Goal: Communication & Community: Answer question/provide support

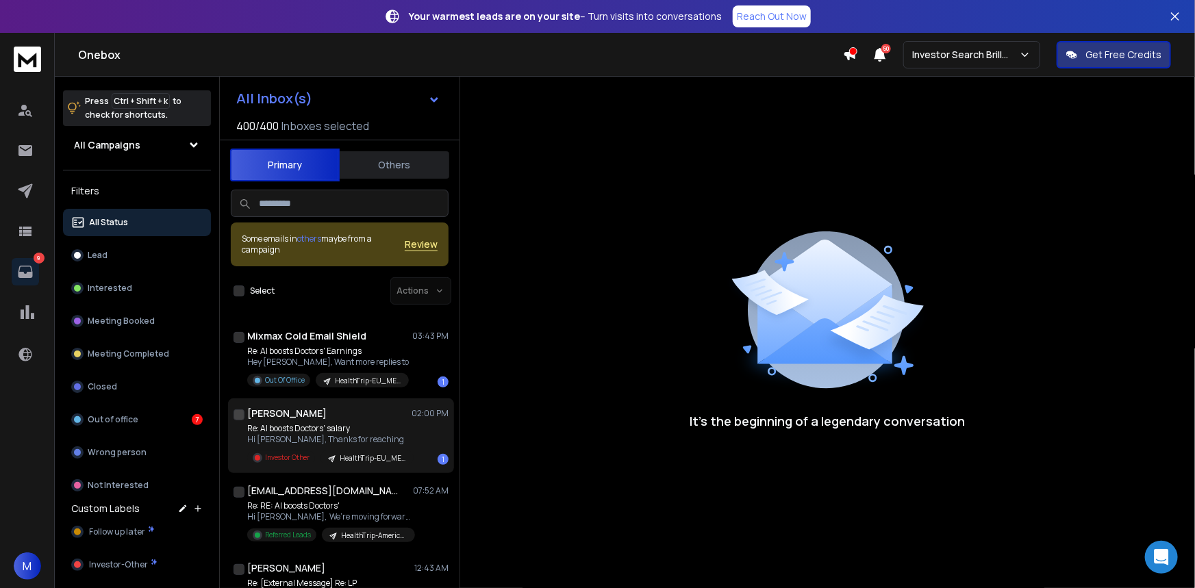
click at [352, 428] on p "Re: AI boosts Doctors' salary" at bounding box center [329, 428] width 164 height 11
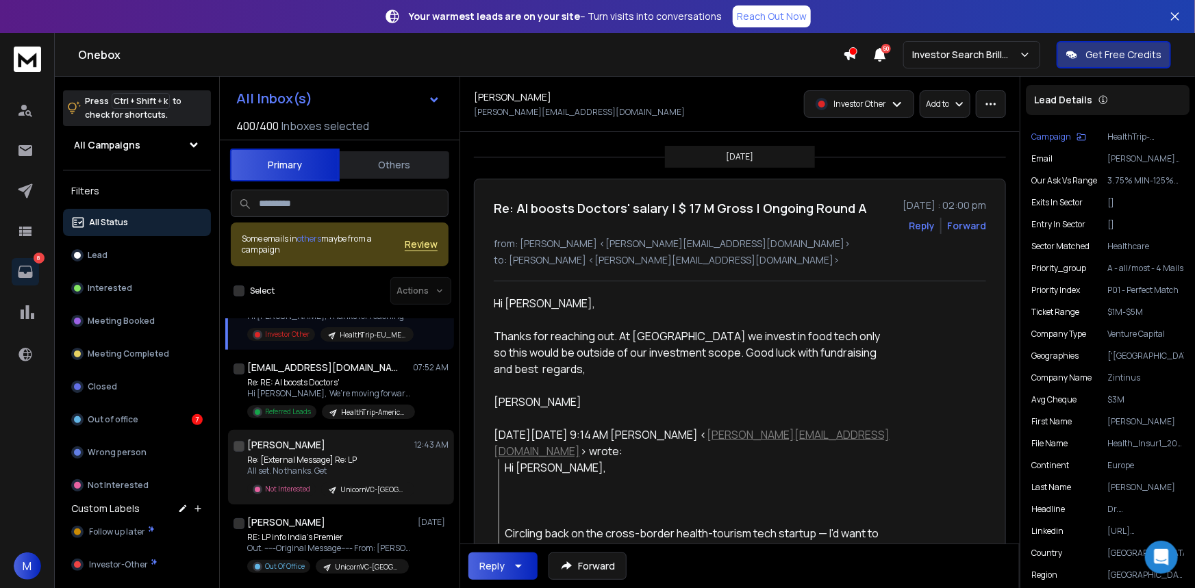
scroll to position [124, 0]
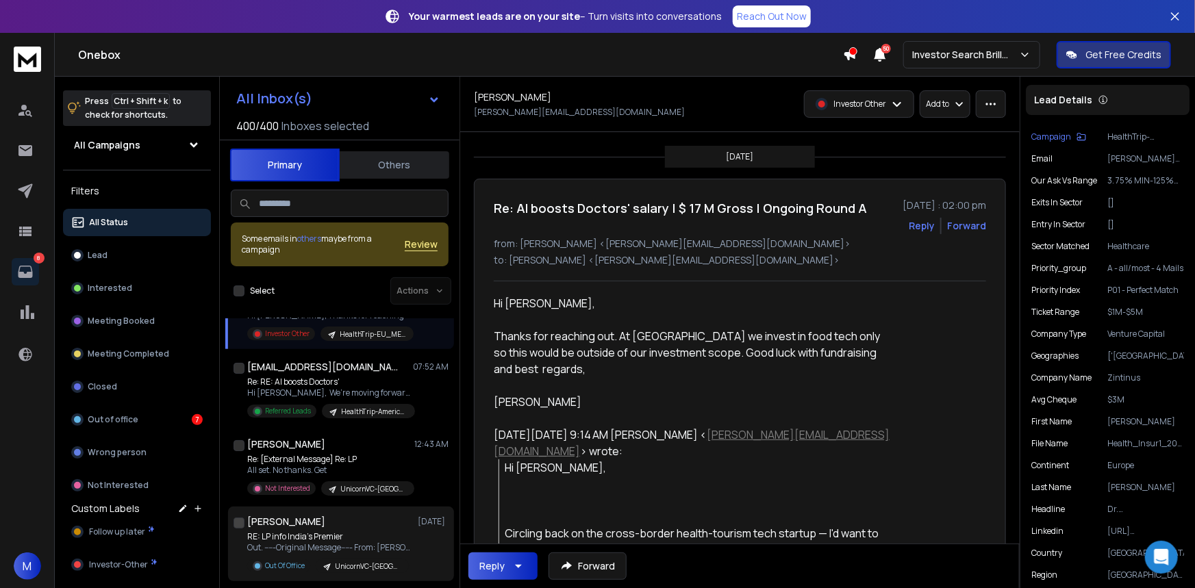
click at [349, 543] on p "Out. -----Original Message----- From: Sahil" at bounding box center [329, 547] width 164 height 11
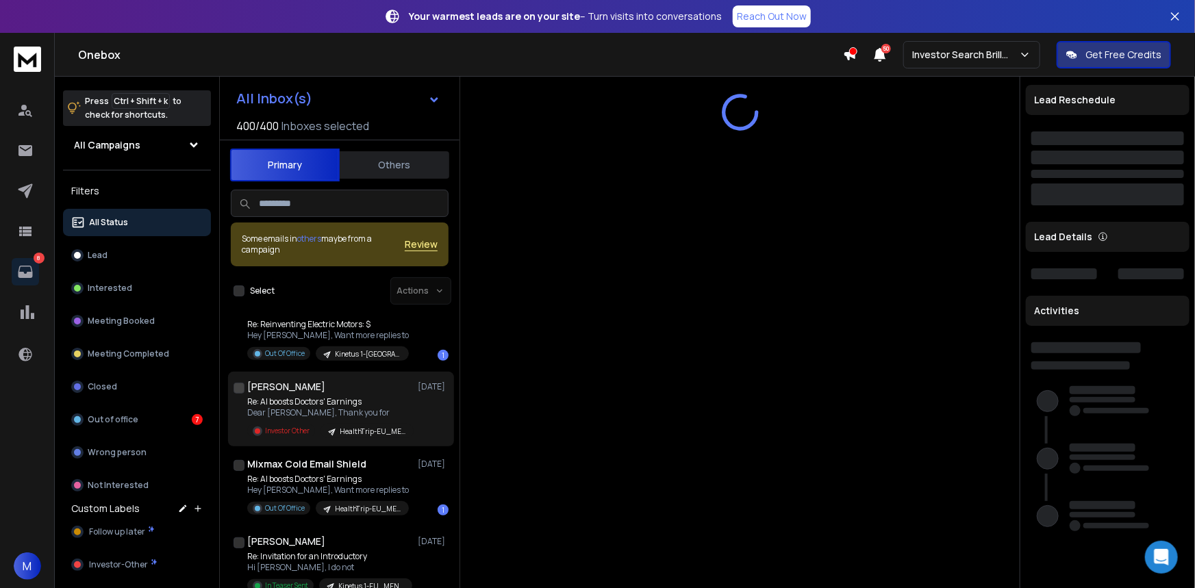
scroll to position [436, 0]
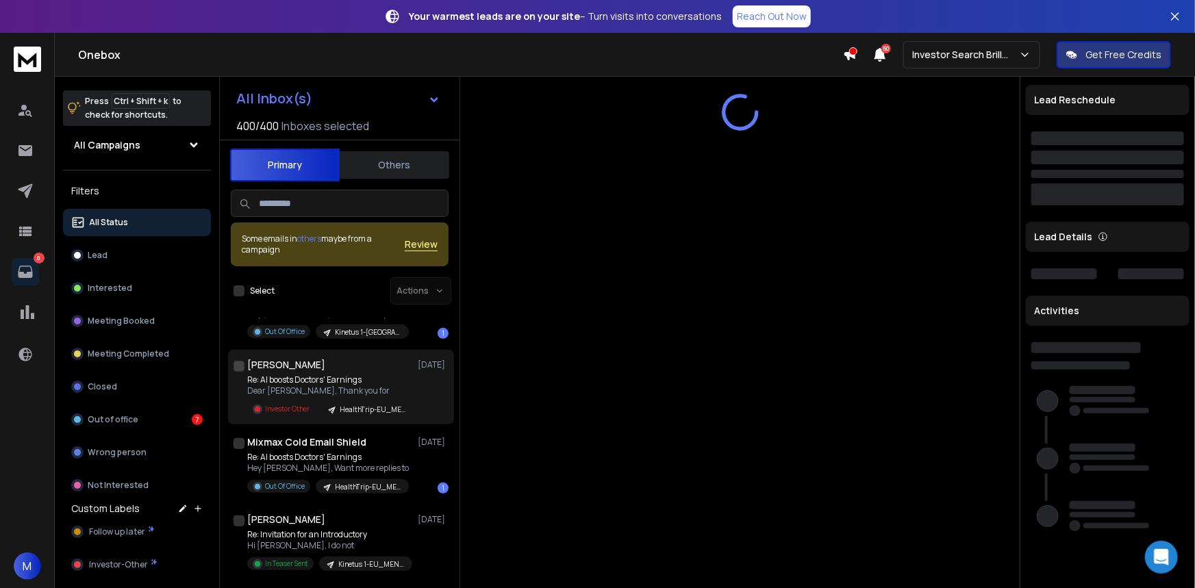
click at [362, 365] on div "Maxim Leclere 11 Sep" at bounding box center [347, 365] width 201 height 14
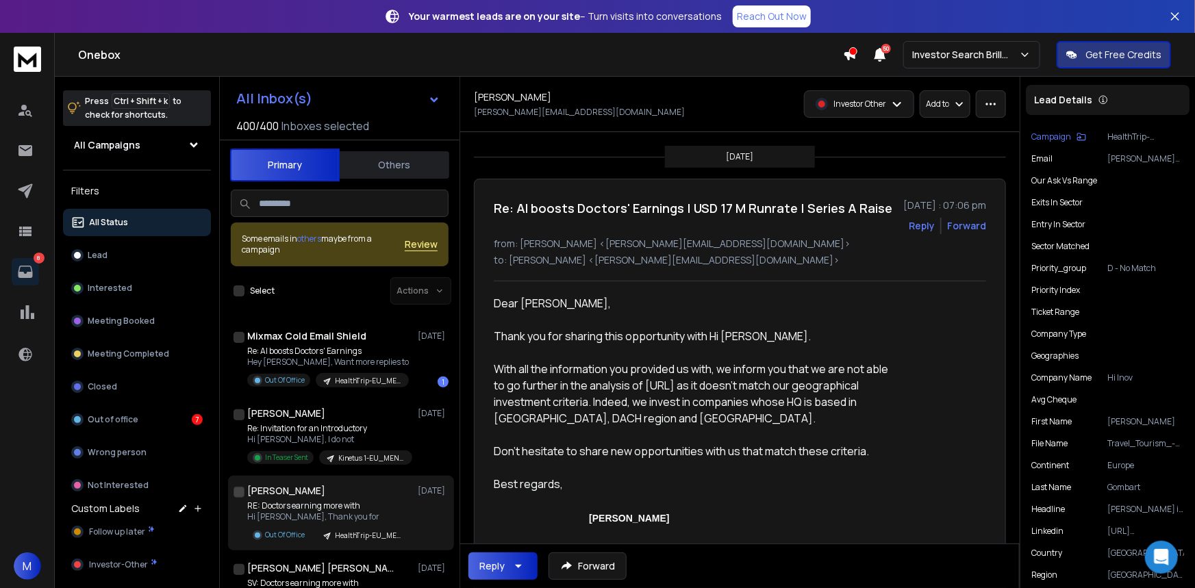
scroll to position [560, 0]
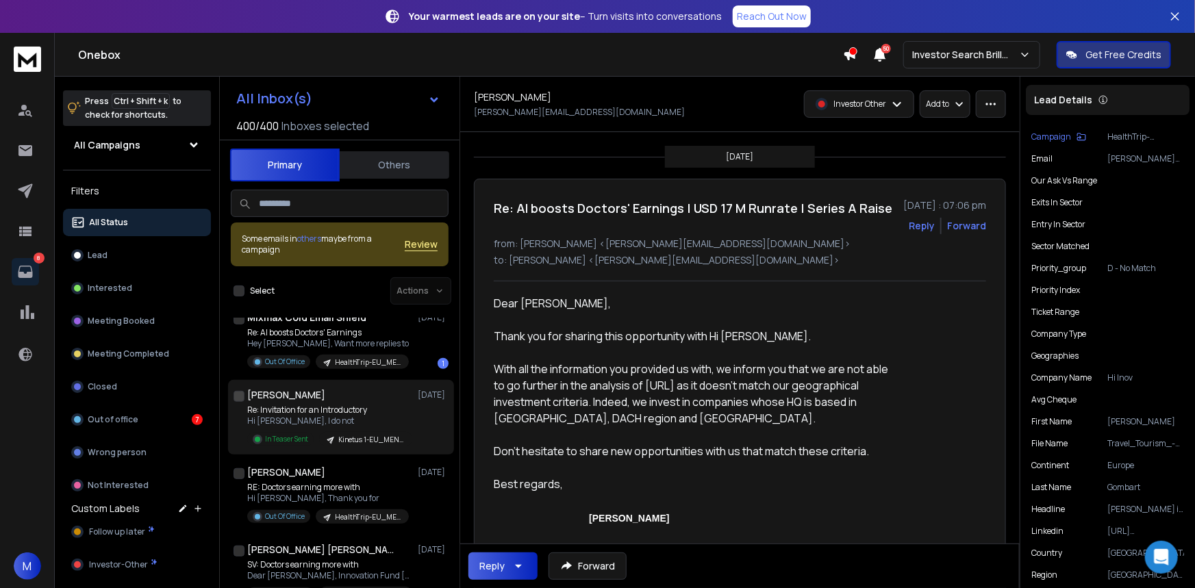
click at [388, 412] on p "Re: Invitation for an Introductory" at bounding box center [329, 410] width 164 height 11
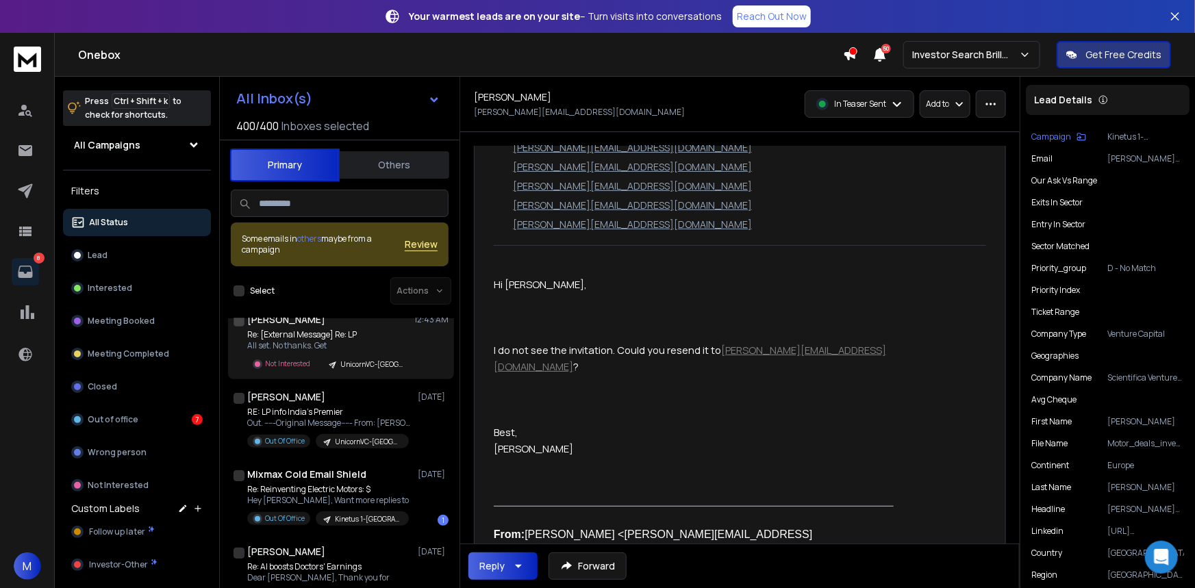
scroll to position [0, 0]
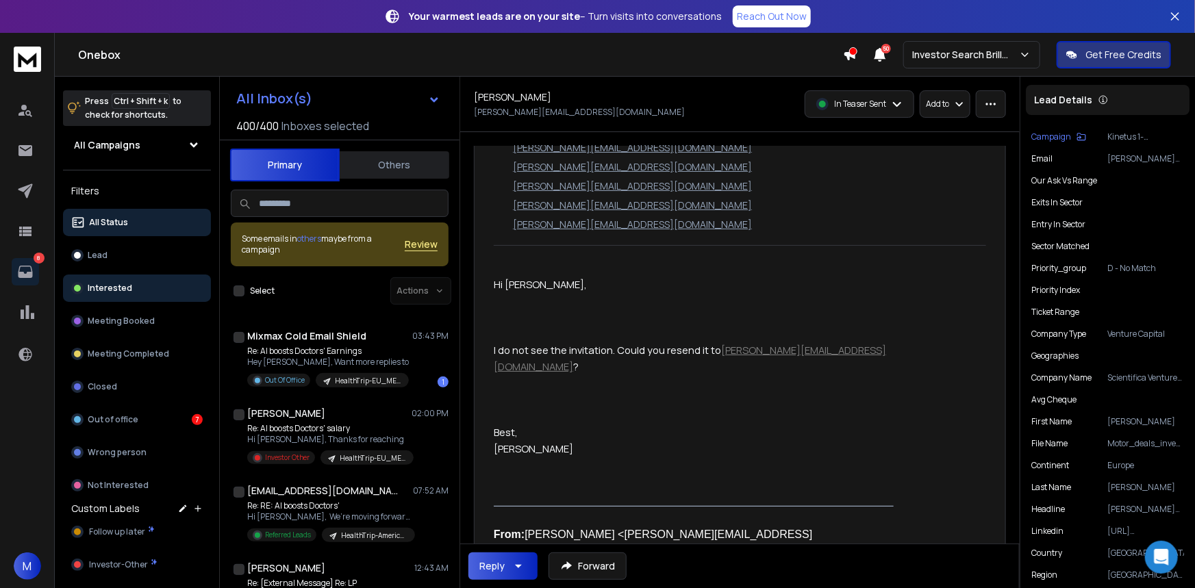
click at [105, 296] on button "Interested" at bounding box center [137, 288] width 148 height 27
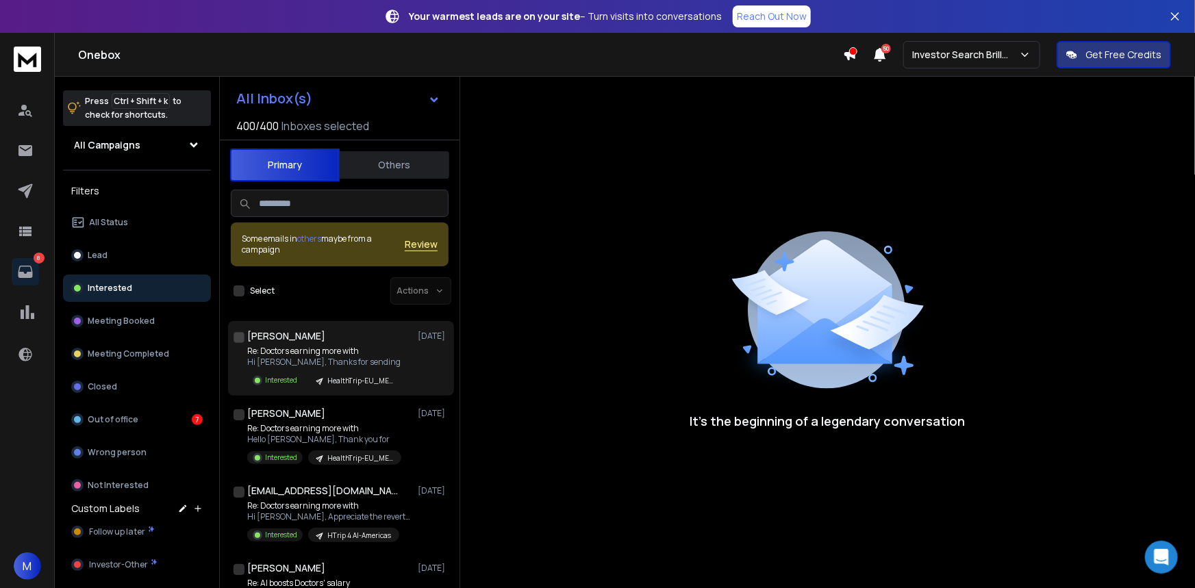
click at [312, 352] on p "Re: Doctors earning more with" at bounding box center [324, 351] width 154 height 11
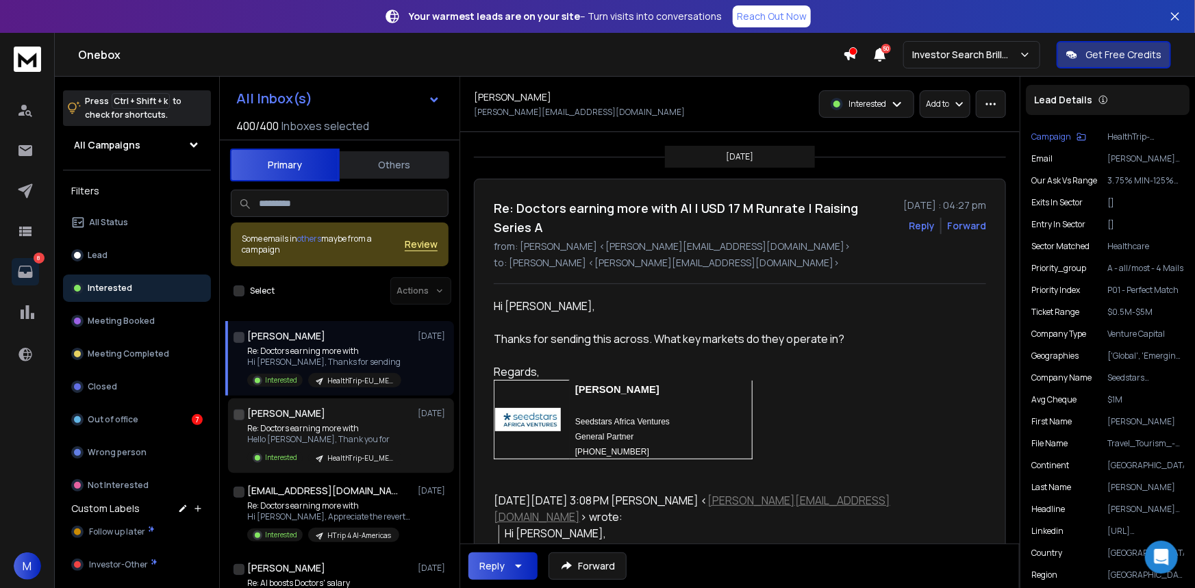
click at [345, 438] on p "Hello Sahil, Thank you for" at bounding box center [324, 439] width 154 height 11
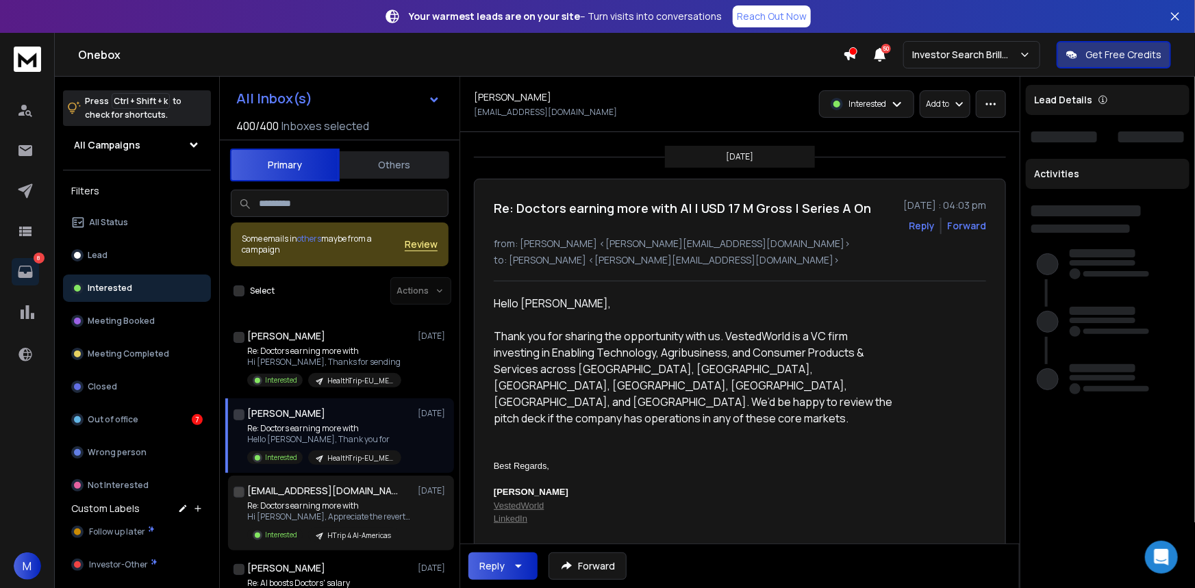
click at [349, 508] on p "Re: Doctors earning more with" at bounding box center [329, 506] width 164 height 11
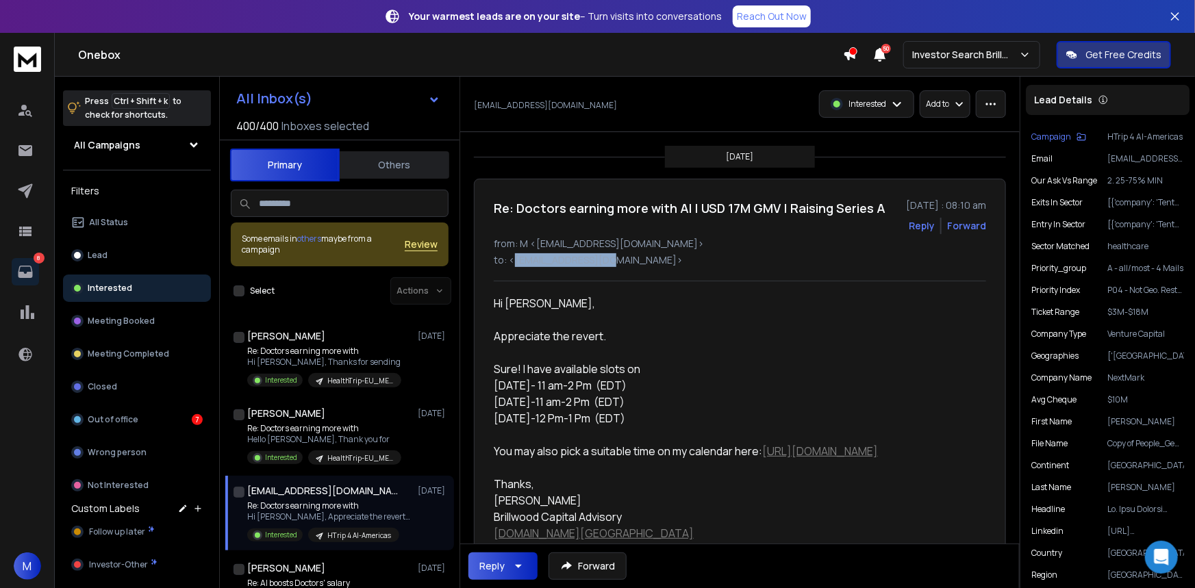
drag, startPoint x: 514, startPoint y: 264, endPoint x: 610, endPoint y: 275, distance: 96.6
copy p "cnovotny@vcfne.com"
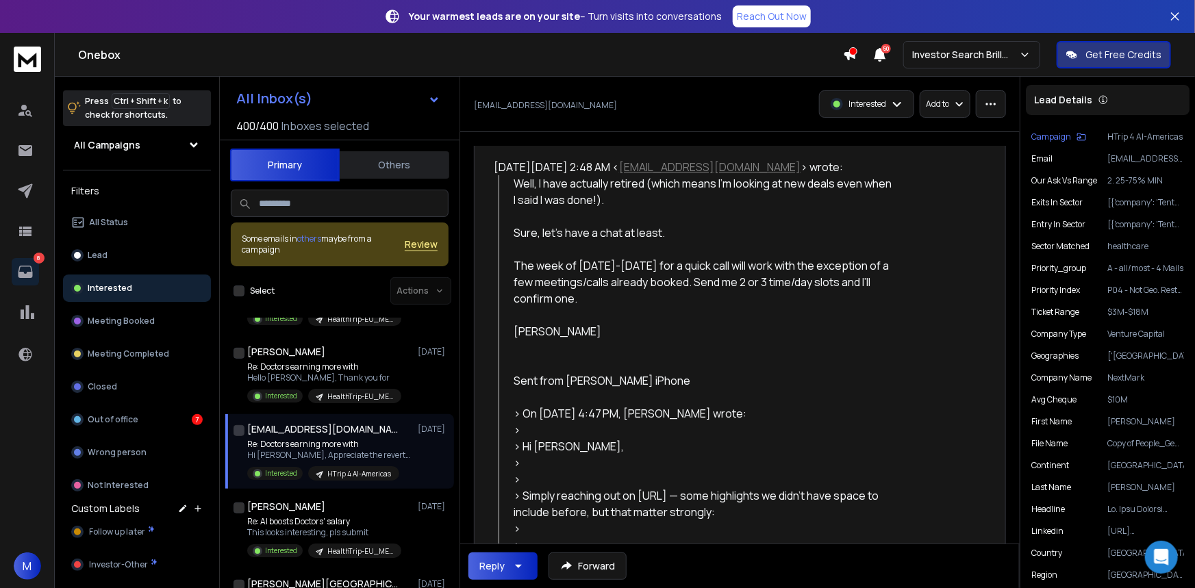
scroll to position [124, 0]
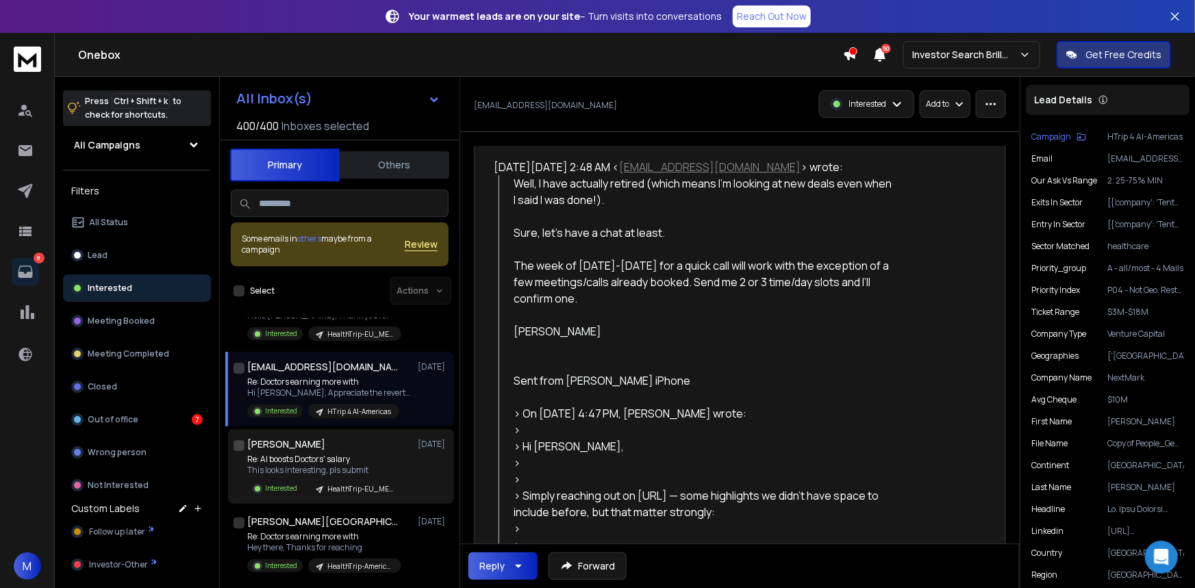
click at [316, 451] on div "J C 03 Sep Re: AI boosts Doctors' salary This looks interesting, pls submit Int…" at bounding box center [347, 467] width 201 height 58
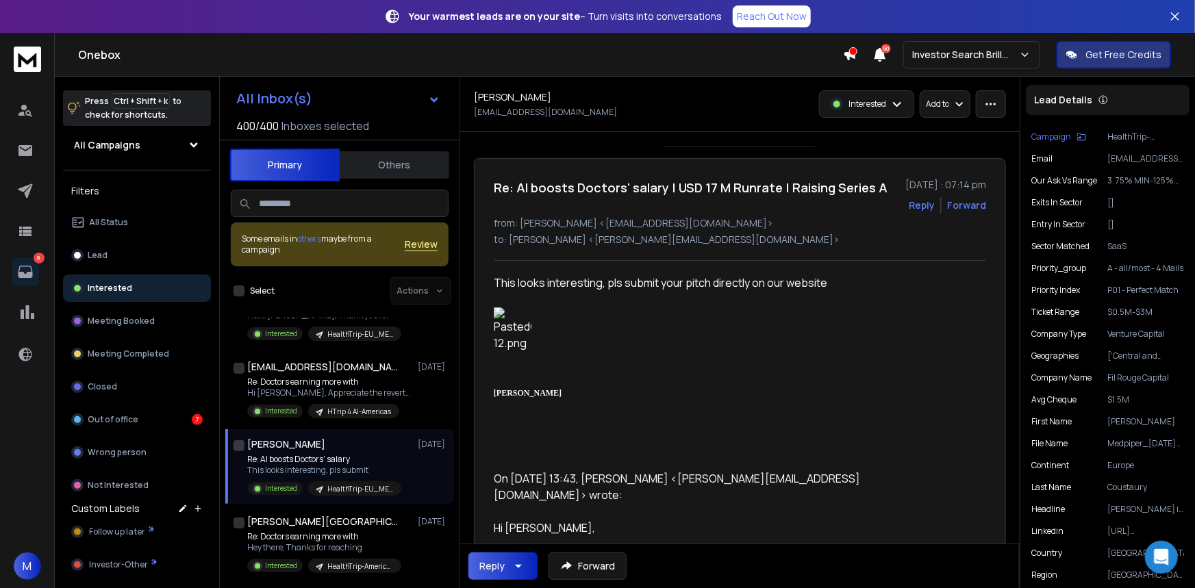
scroll to position [0, 0]
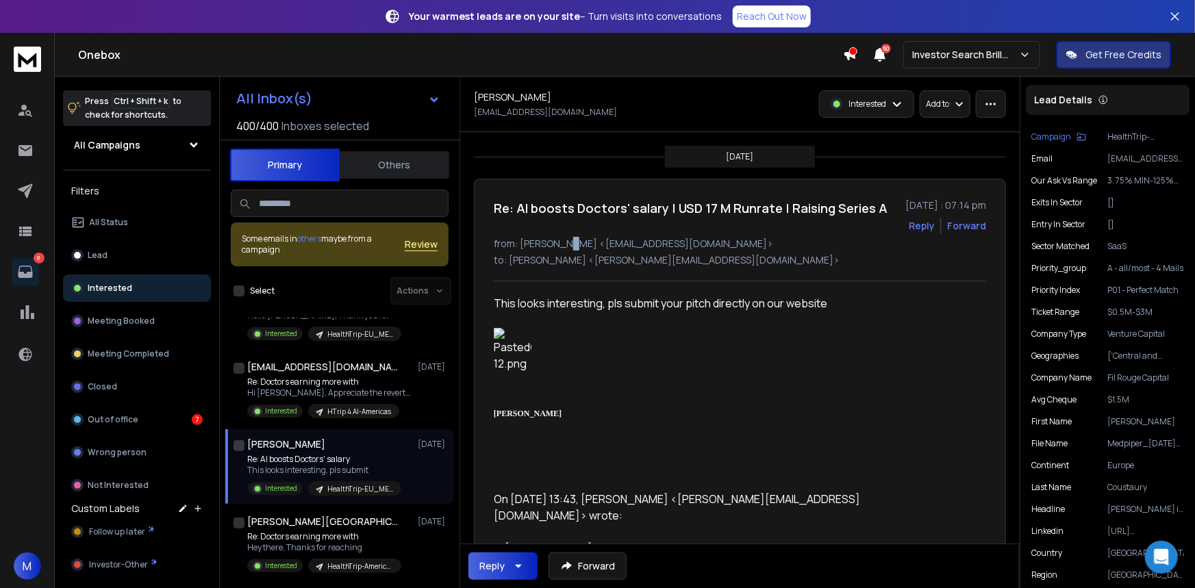
click at [561, 247] on p "from: J C <jc@filrougecapital.com>" at bounding box center [740, 244] width 492 height 14
drag, startPoint x: 640, startPoint y: 243, endPoint x: 557, endPoint y: 247, distance: 83.6
click at [557, 247] on p "from: J C <jc@filrougecapital.com>" at bounding box center [740, 244] width 492 height 14
click at [923, 225] on button "Reply" at bounding box center [922, 226] width 26 height 14
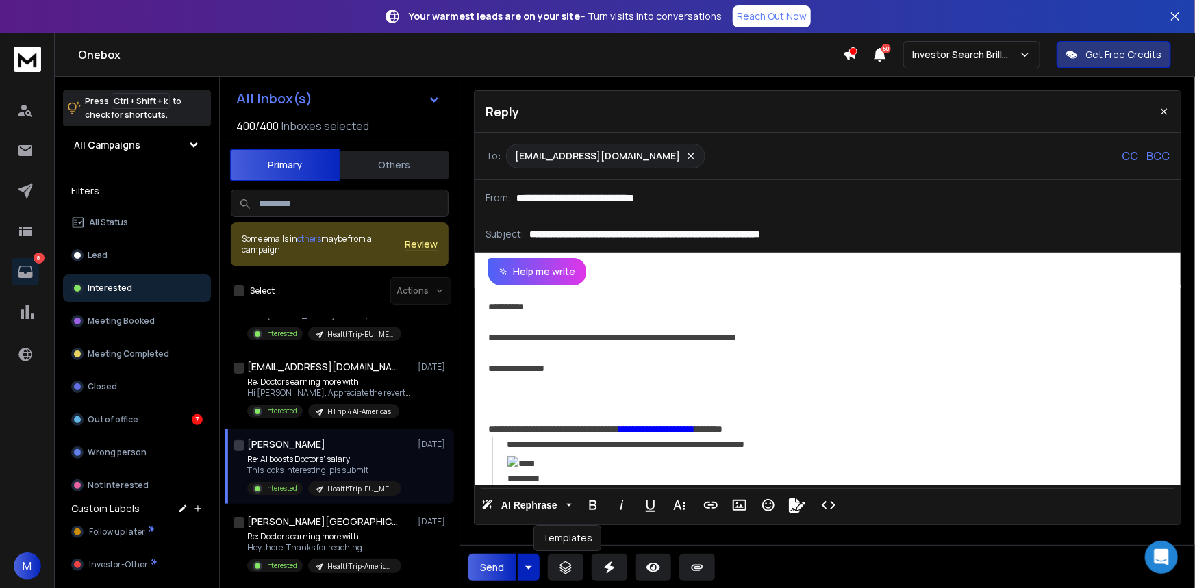
click at [563, 564] on icon at bounding box center [566, 568] width 14 height 14
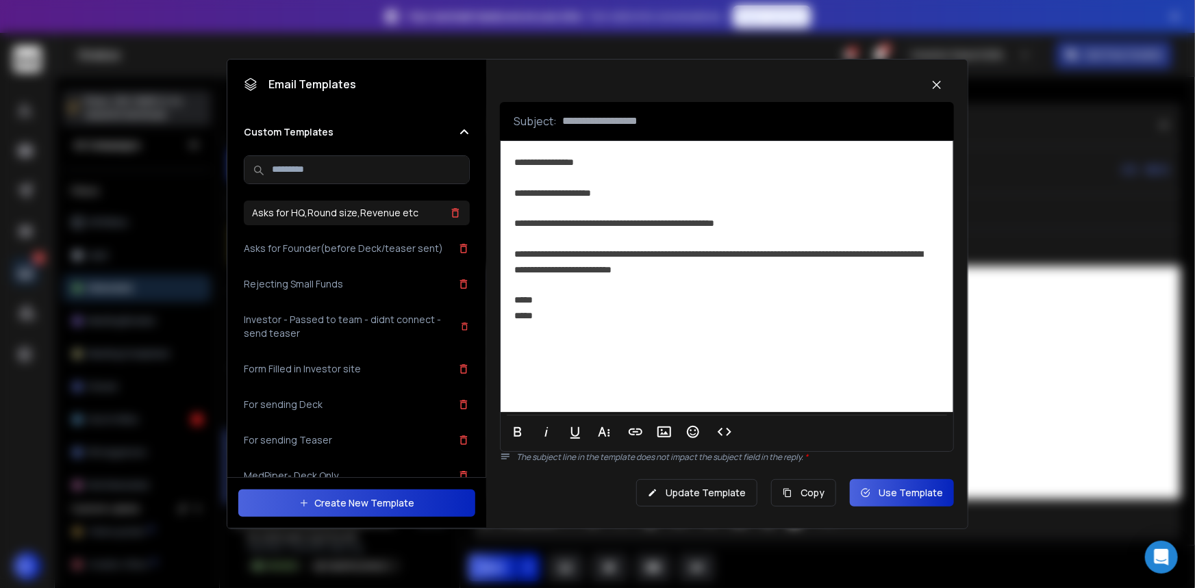
scroll to position [124, 0]
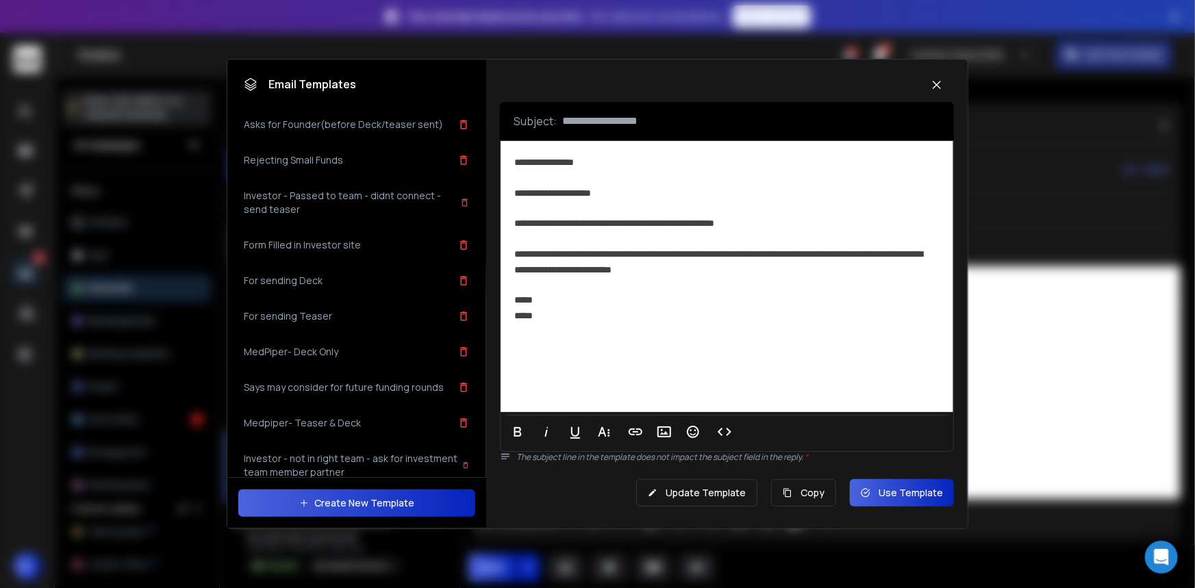
click at [321, 275] on div "For sending Deck" at bounding box center [357, 281] width 226 height 14
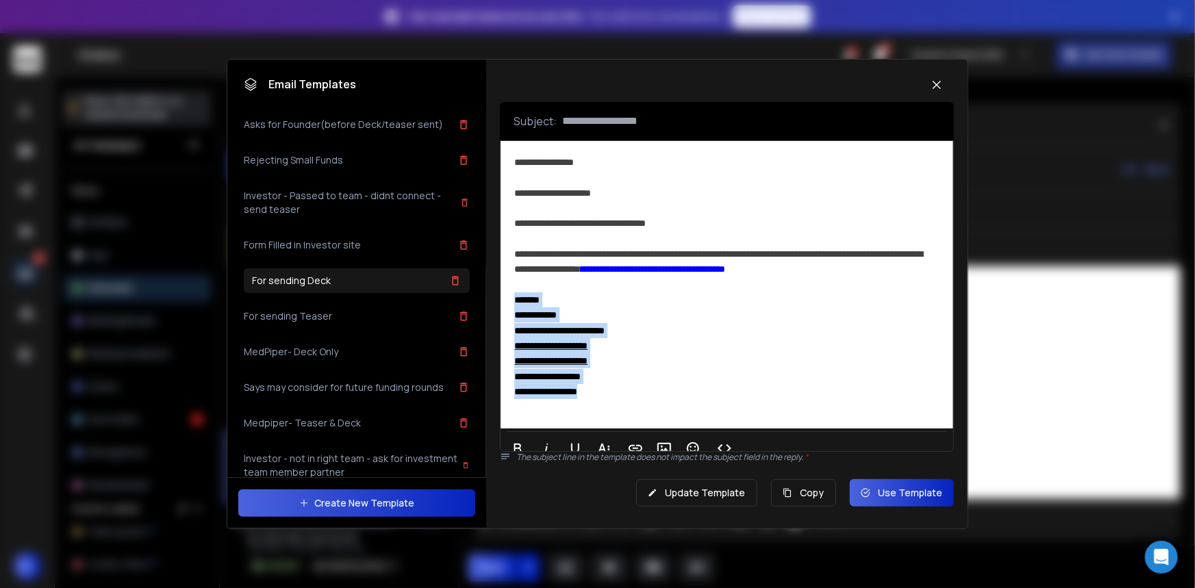
drag, startPoint x: 596, startPoint y: 390, endPoint x: 498, endPoint y: 303, distance: 131.0
click at [498, 303] on div "**********" at bounding box center [726, 266] width 481 height 412
copy div "**********"
click at [937, 82] on icon at bounding box center [937, 85] width 12 height 12
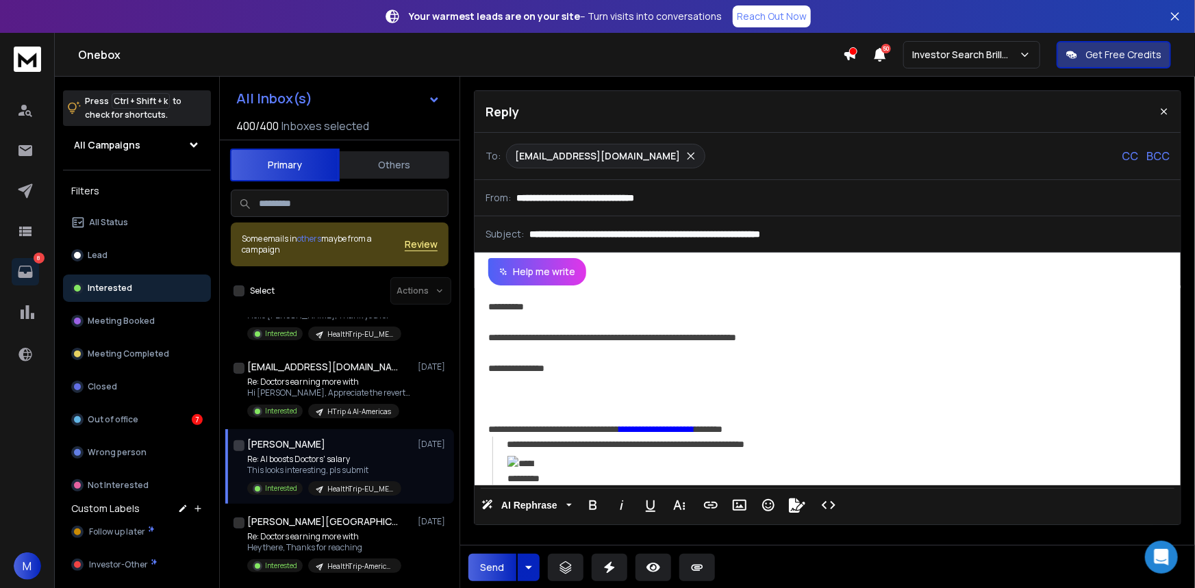
click at [499, 384] on div "**********" at bounding box center [821, 345] width 666 height 92
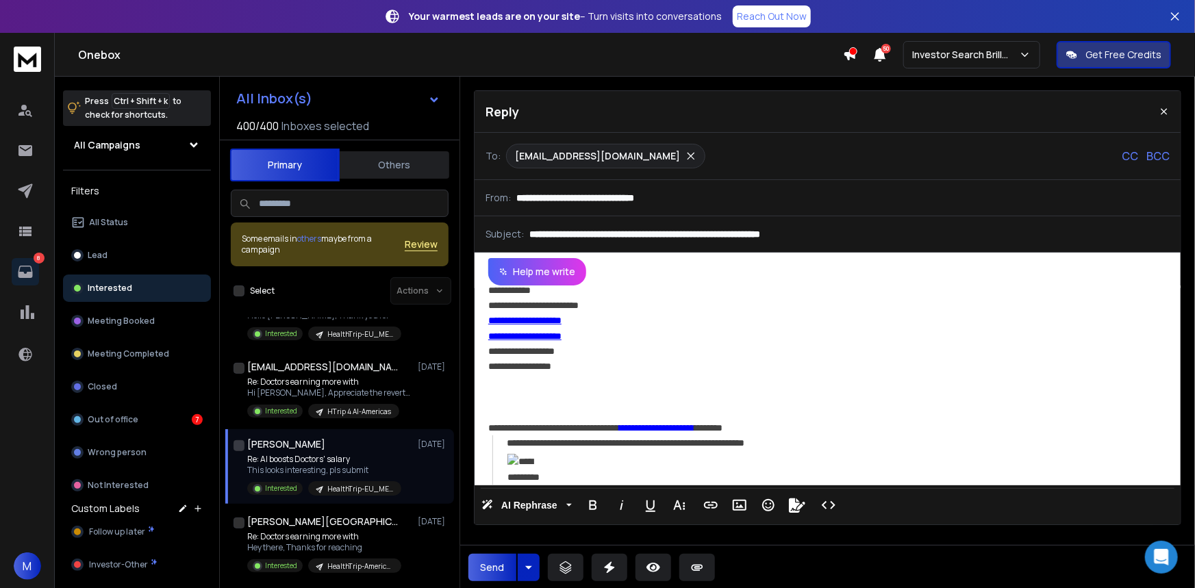
drag, startPoint x: 525, startPoint y: 403, endPoint x: 498, endPoint y: 390, distance: 29.7
click at [498, 390] on div at bounding box center [825, 397] width 675 height 15
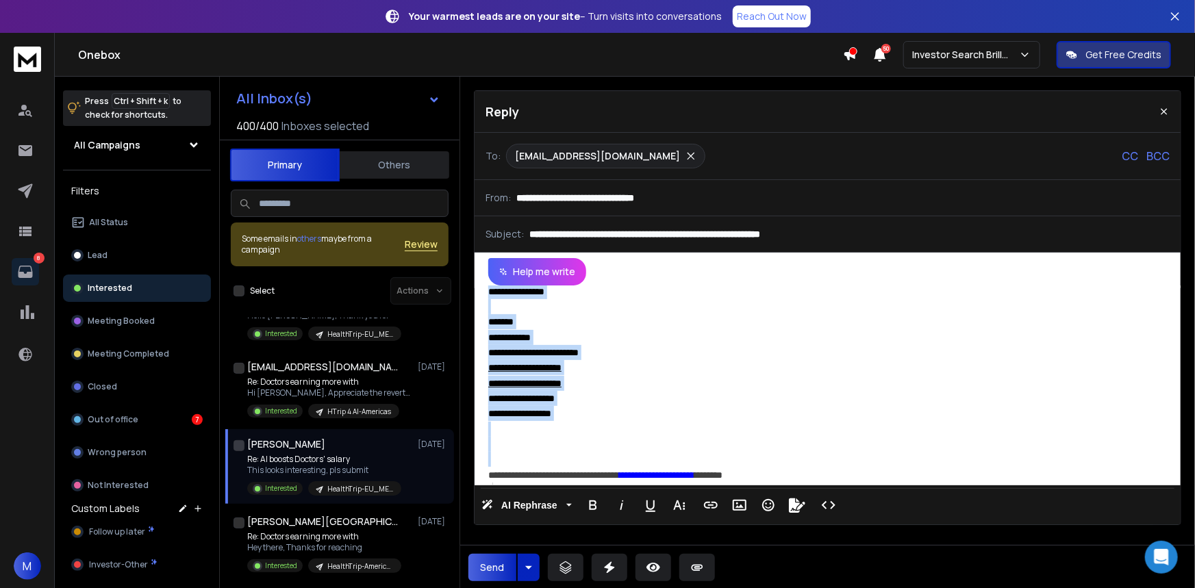
scroll to position [0, 0]
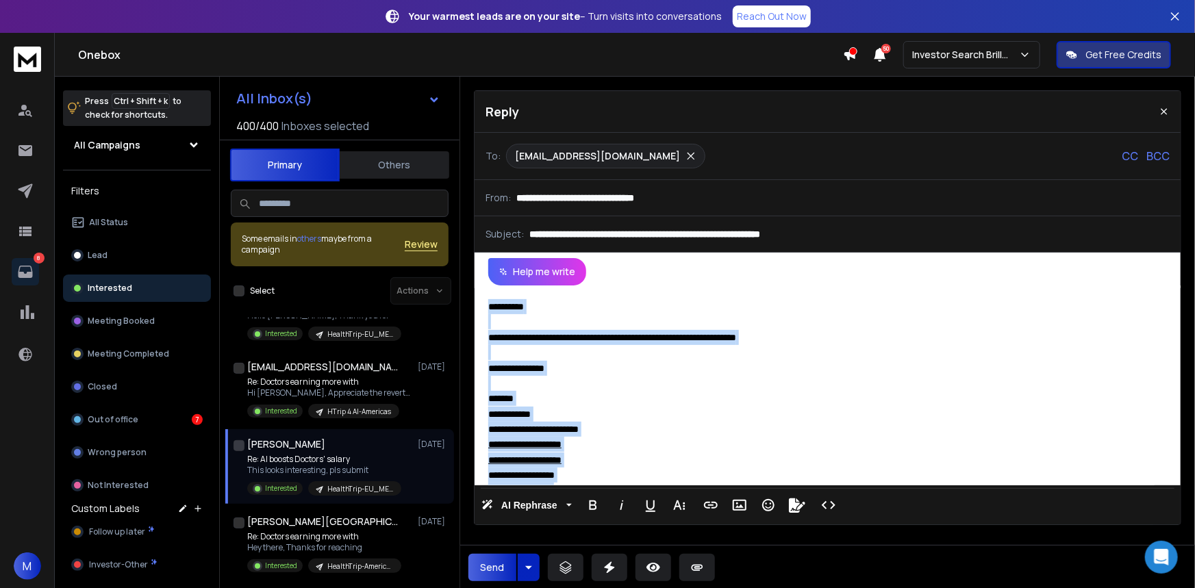
drag, startPoint x: 492, startPoint y: 409, endPoint x: 471, endPoint y: 287, distance: 123.7
click at [471, 287] on div "**********" at bounding box center [827, 387] width 735 height 620
click at [692, 571] on icon at bounding box center [697, 568] width 14 height 14
click at [683, 500] on icon "button" at bounding box center [679, 505] width 16 height 16
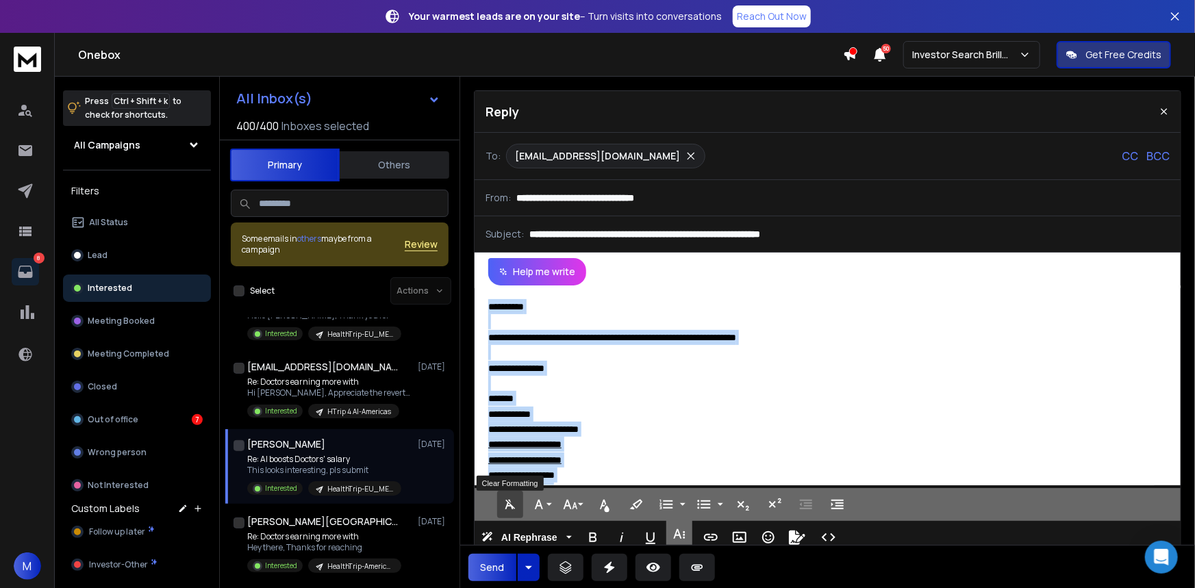
click at [505, 503] on icon "button" at bounding box center [510, 505] width 16 height 16
click at [890, 344] on div "**********" at bounding box center [821, 345] width 666 height 92
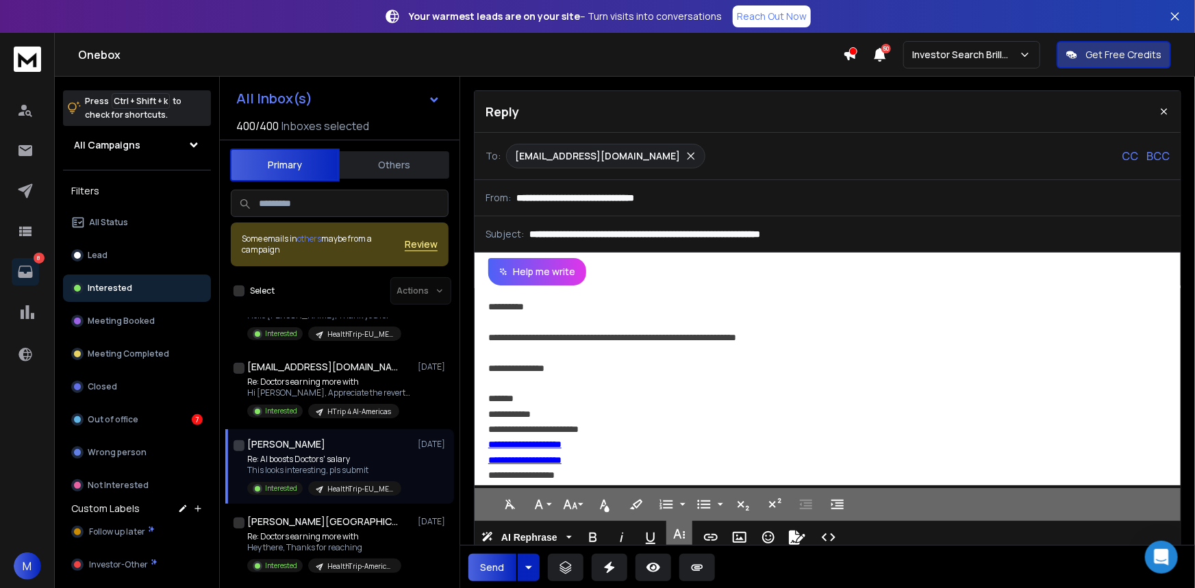
click at [1125, 155] on p "CC" at bounding box center [1130, 156] width 16 height 16
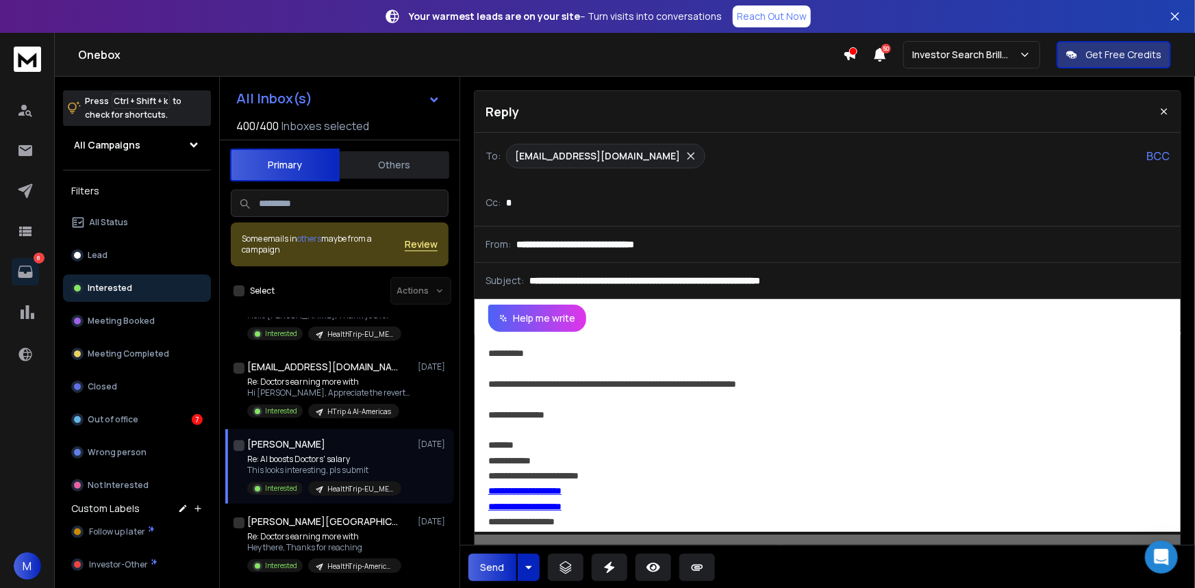
type input "**********"
click at [704, 198] on div "[PERSON_NAME][EMAIL_ADDRESS][DOMAIN_NAME]" at bounding box center [838, 202] width 664 height 25
click at [790, 198] on input at bounding box center [838, 202] width 96 height 25
type input "**********"
click at [806, 205] on div "[PERSON_NAME][EMAIL_ADDRESS][DOMAIN_NAME]" at bounding box center [838, 202] width 664 height 25
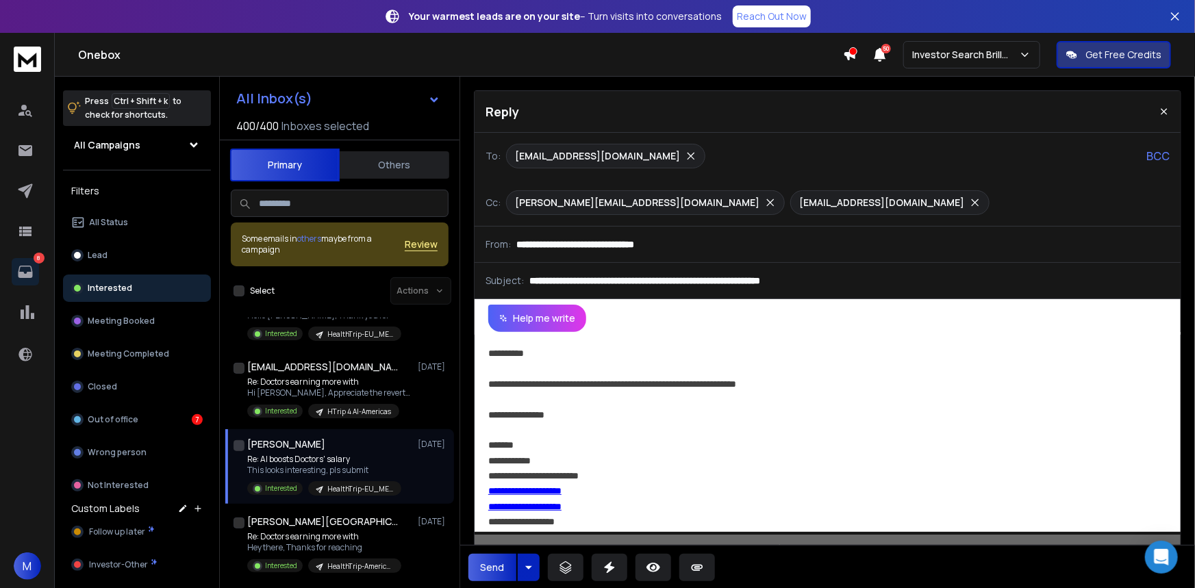
click at [495, 562] on button "Send" at bounding box center [492, 567] width 48 height 27
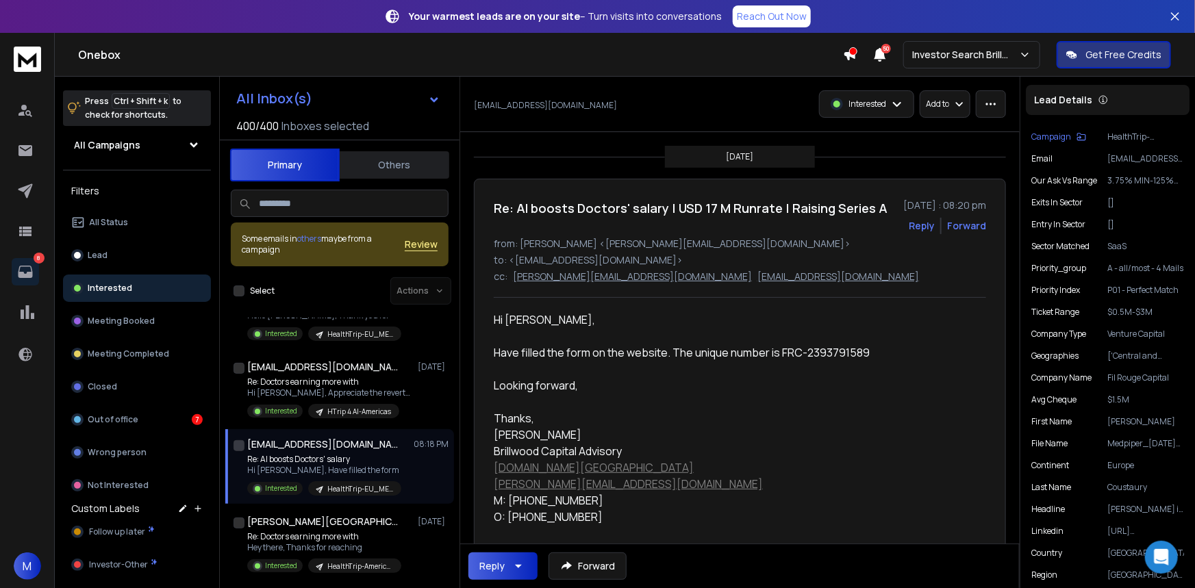
click at [892, 101] on icon at bounding box center [897, 104] width 11 height 11
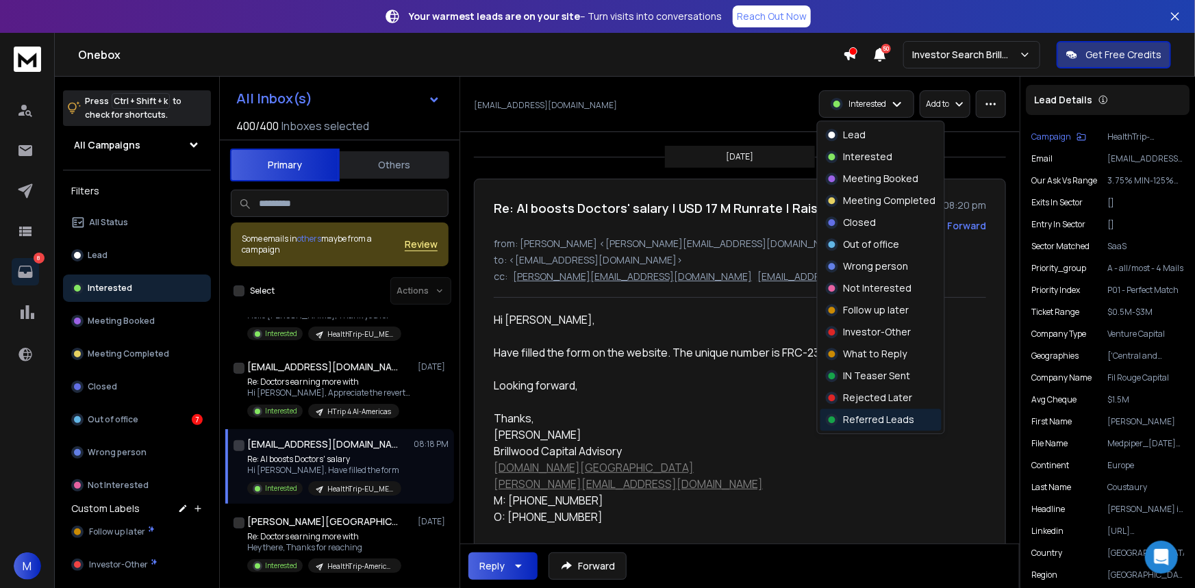
click at [853, 418] on p "Referred Leads" at bounding box center [879, 420] width 71 height 14
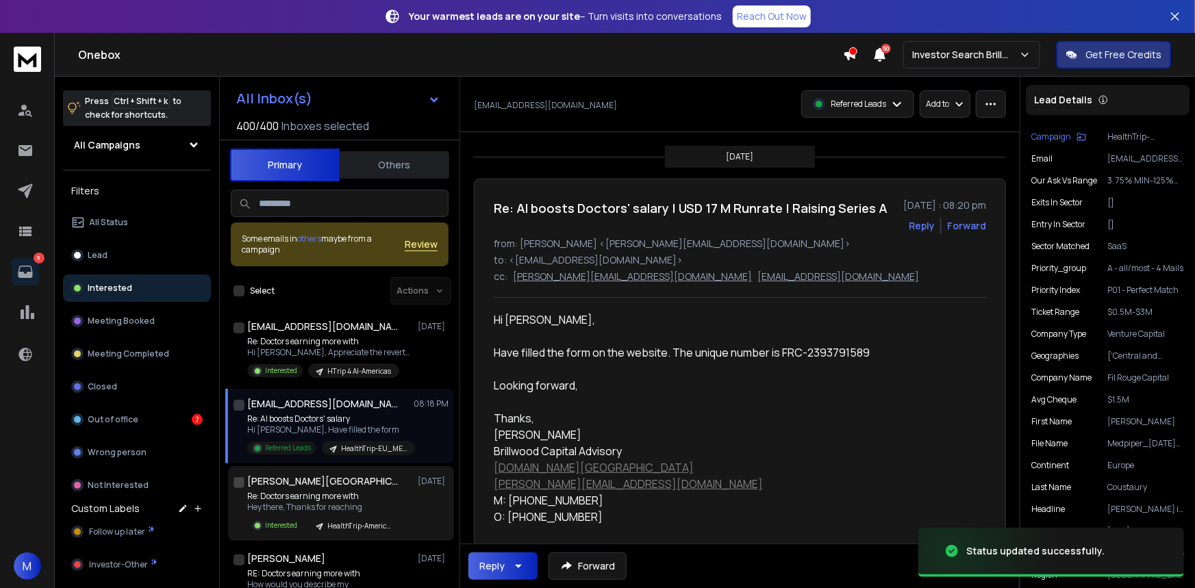
scroll to position [186, 0]
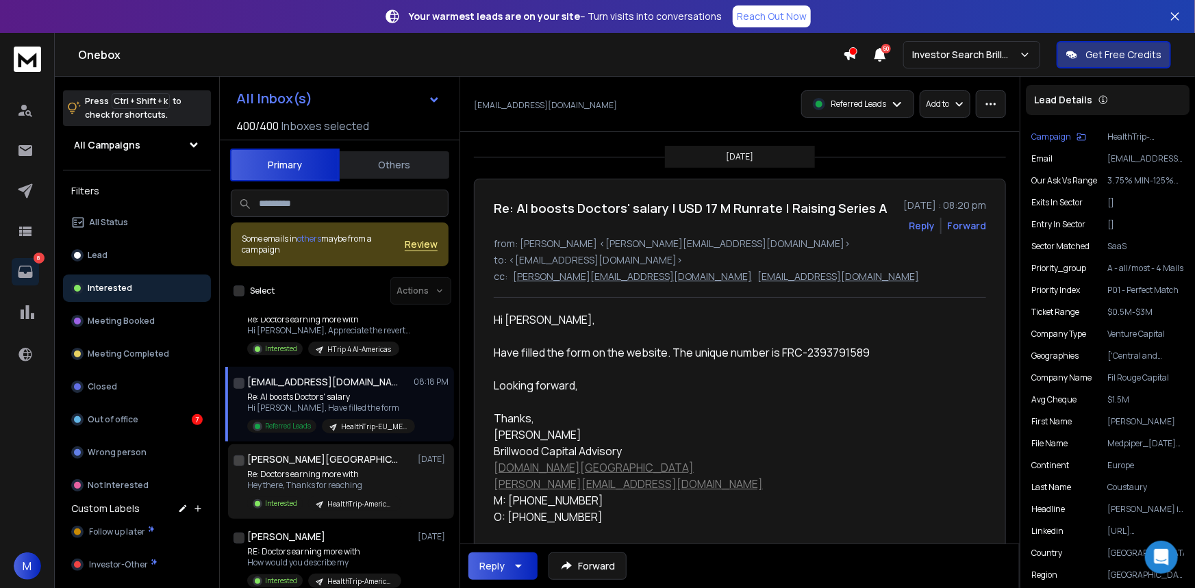
click at [379, 480] on p "Hey there, Thanks for reaching" at bounding box center [324, 485] width 154 height 11
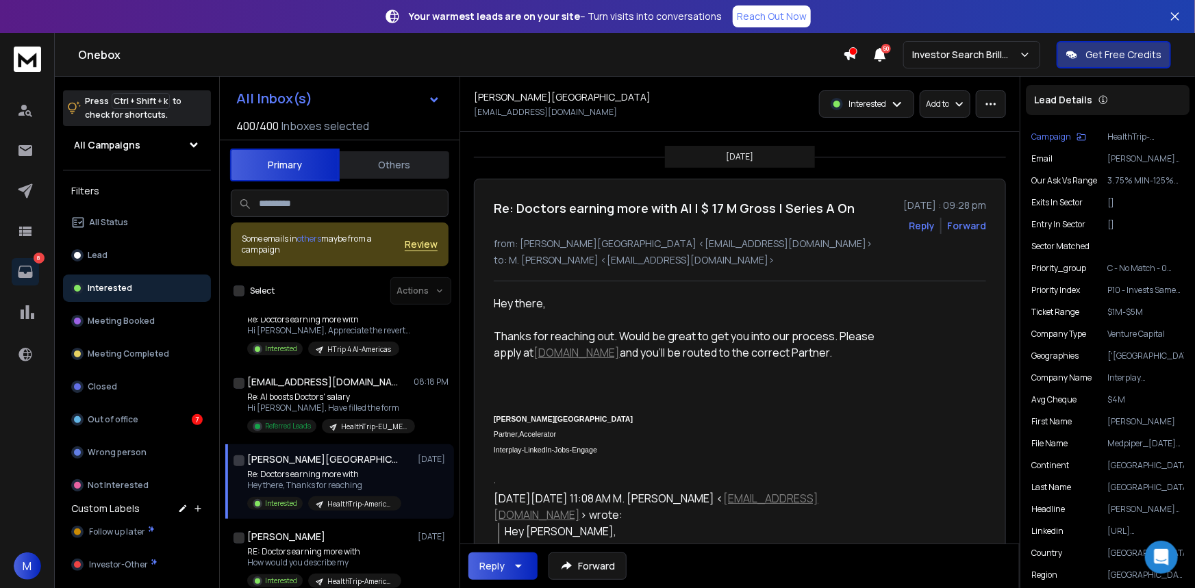
click at [592, 355] on link "www.interplay.vc" at bounding box center [577, 352] width 86 height 15
click at [144, 412] on button "Out of office 7" at bounding box center [137, 419] width 148 height 27
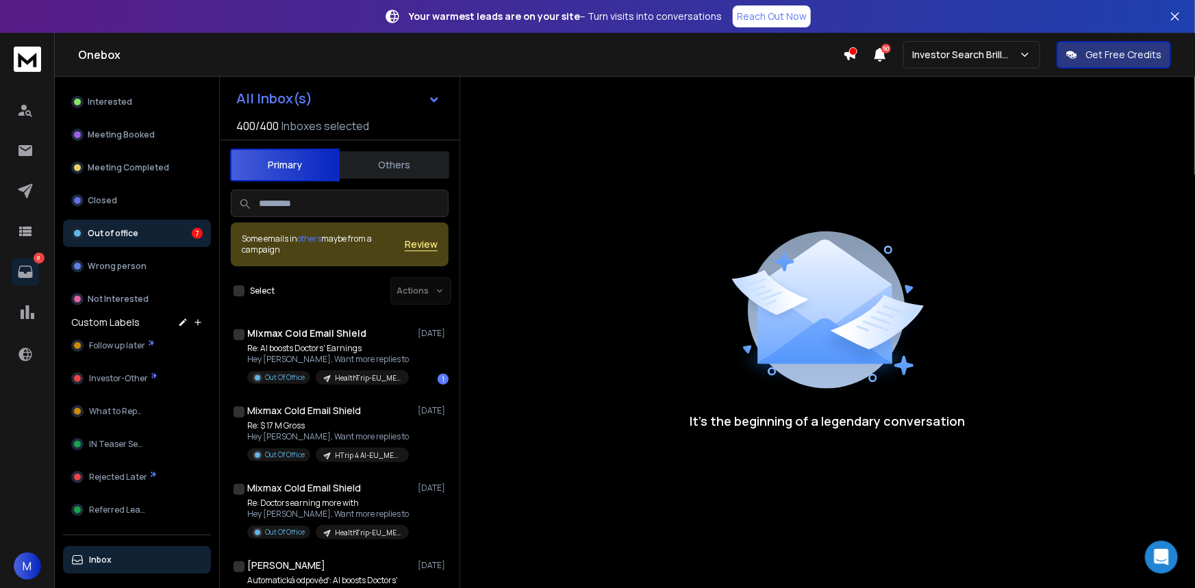
scroll to position [436, 0]
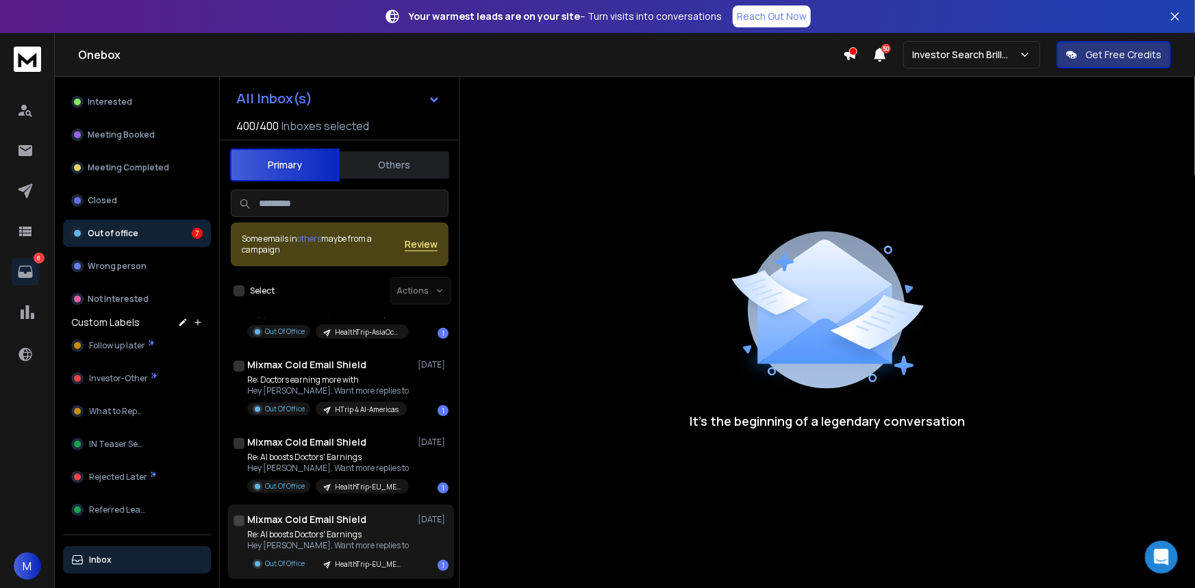
click at [353, 530] on p "Re: AI boosts Doctors' Earnings" at bounding box center [328, 534] width 162 height 11
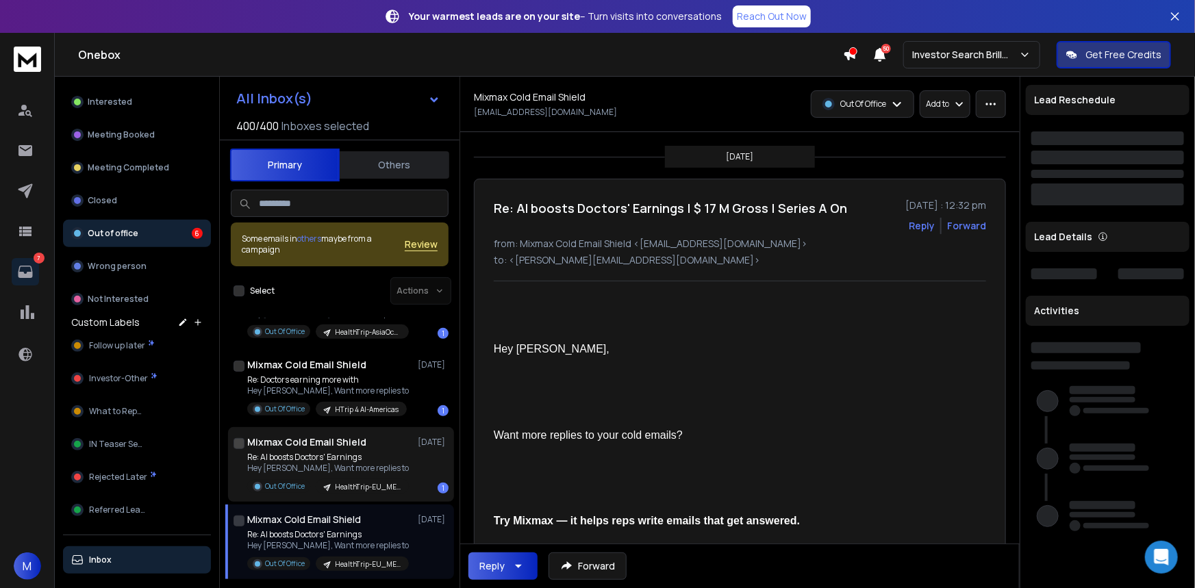
click at [357, 442] on h1 "Mixmax Cold Email Shield" at bounding box center [306, 443] width 119 height 14
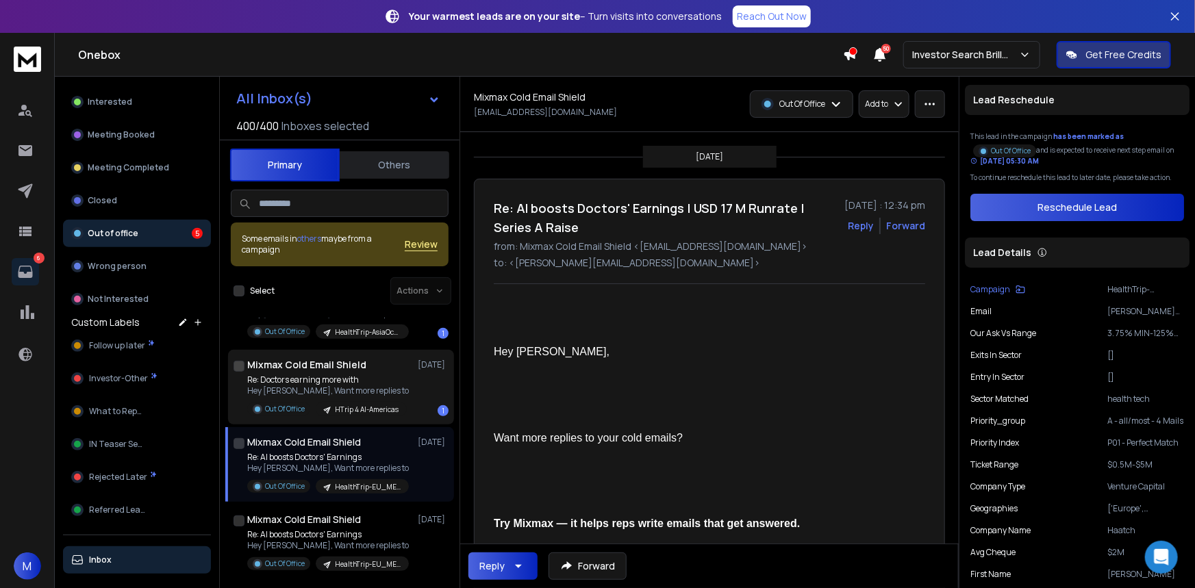
scroll to position [373, 0]
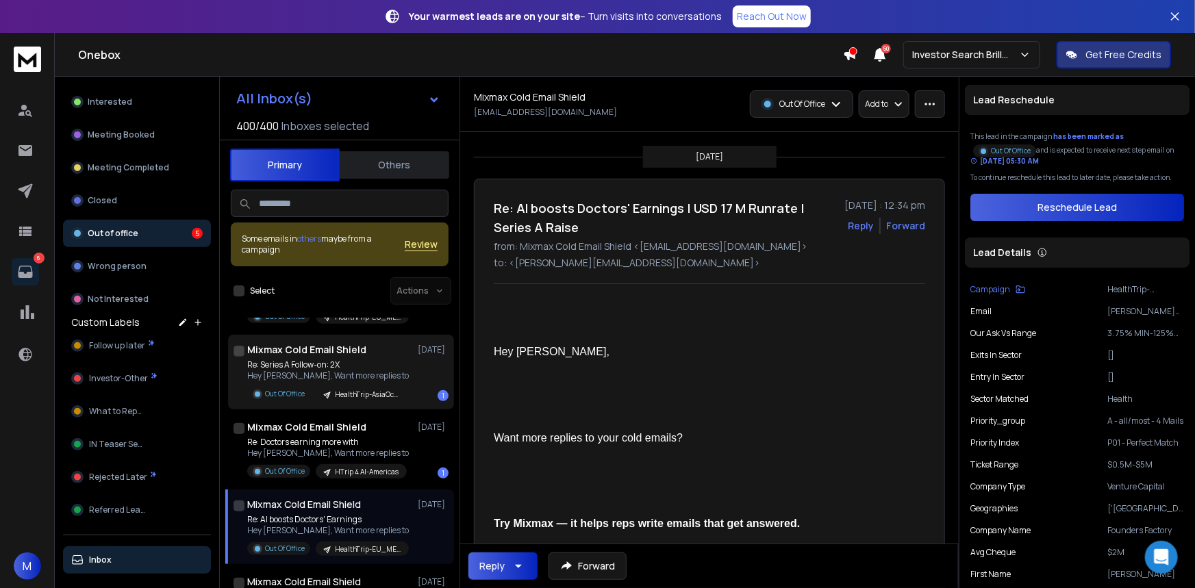
click at [362, 384] on div "Re: Series A Follow-on: 2X Hey Makker, Want more replies to Out Of Office Healt…" at bounding box center [328, 381] width 162 height 42
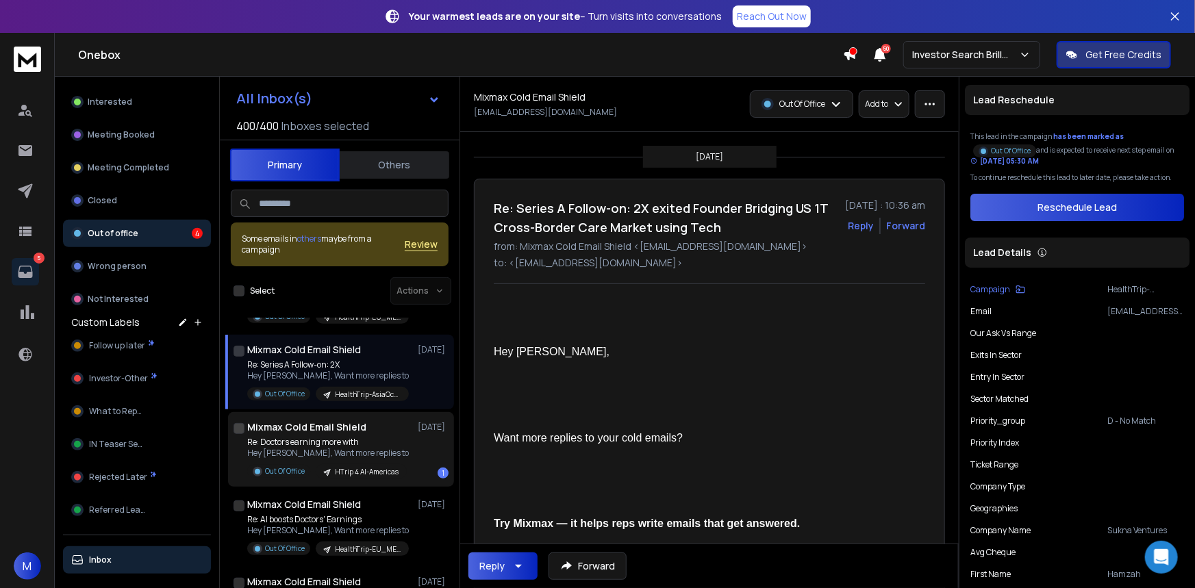
click at [377, 448] on p "Hey Makker, Want more replies to" at bounding box center [328, 453] width 162 height 11
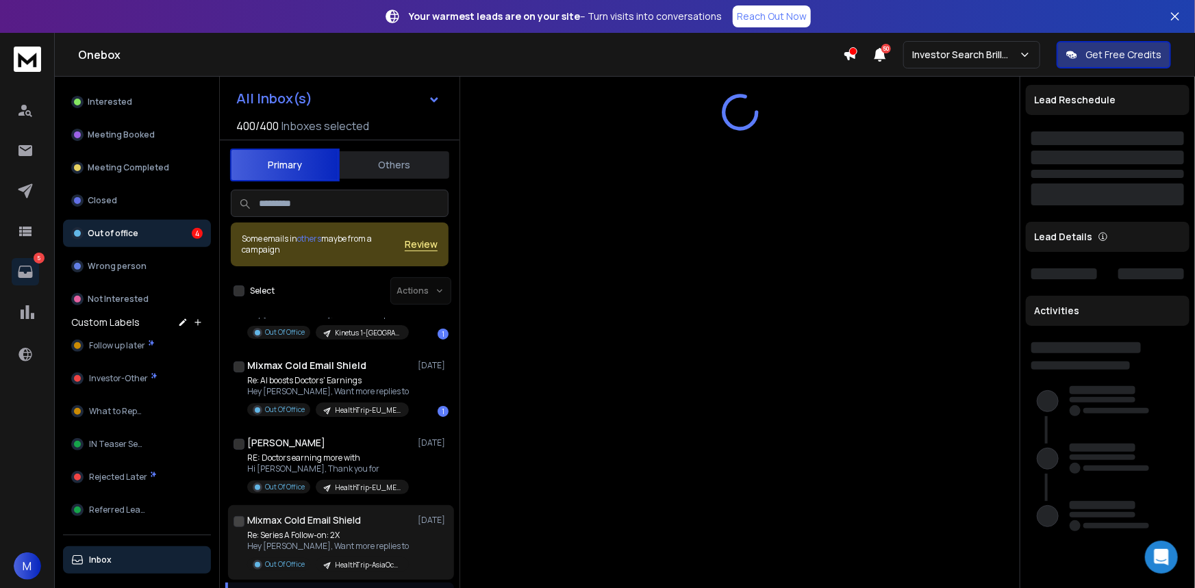
scroll to position [186, 0]
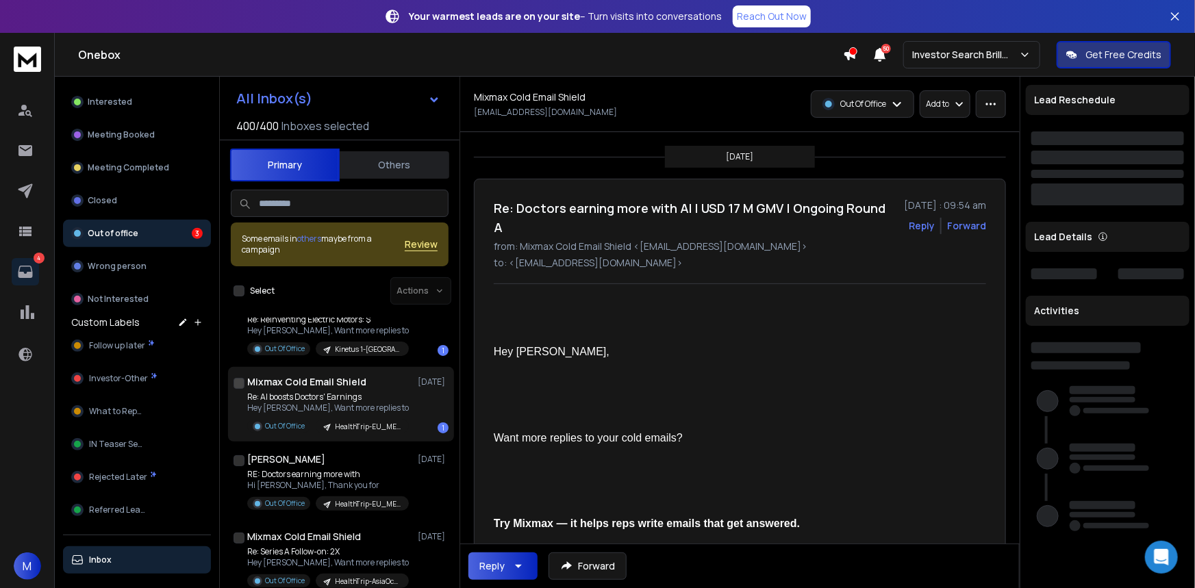
click at [366, 404] on p "Hey Sahil, Want more replies to" at bounding box center [328, 408] width 162 height 11
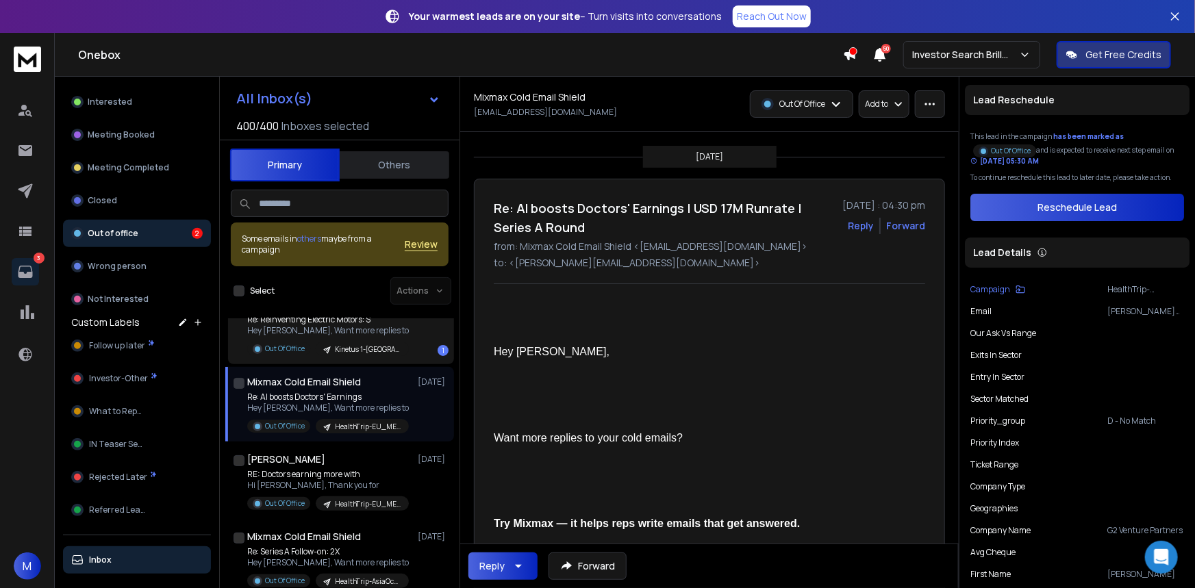
click at [388, 331] on p "Hey Sahil, Want more replies to" at bounding box center [328, 330] width 162 height 11
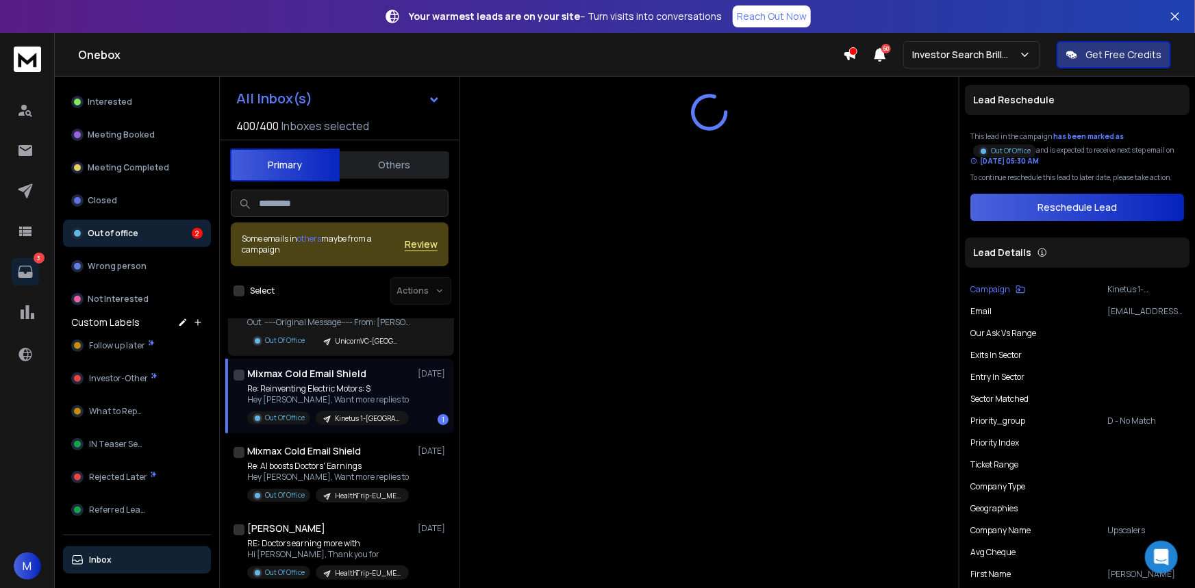
scroll to position [0, 0]
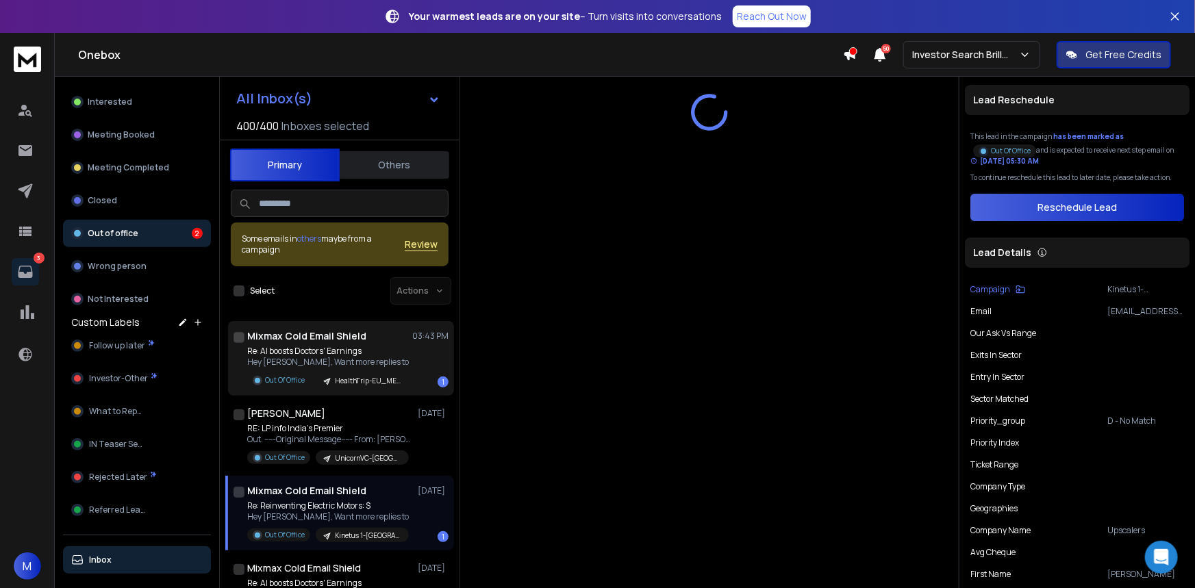
click at [386, 351] on p "Re: AI boosts Doctors' Earnings" at bounding box center [328, 351] width 162 height 11
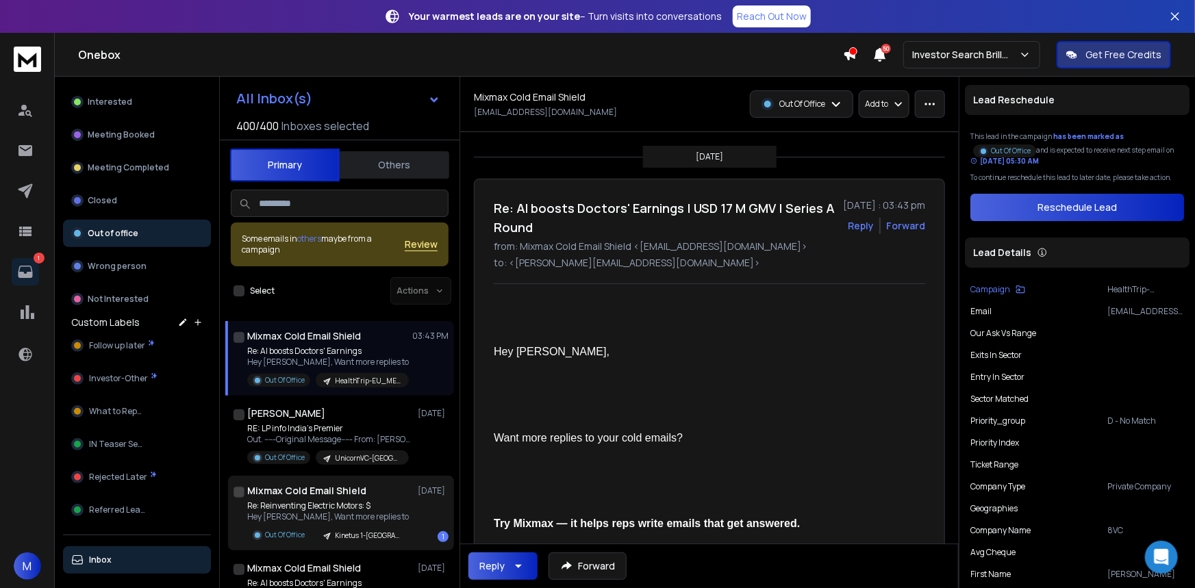
click at [394, 501] on p "Re: Reinventing Electric Motors: $" at bounding box center [328, 506] width 162 height 11
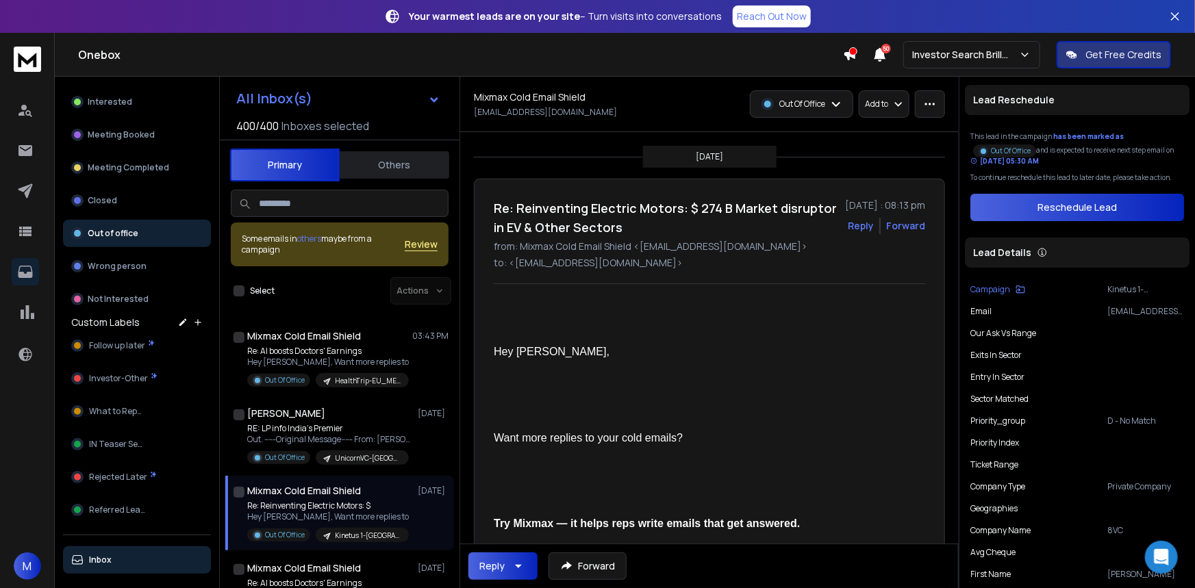
click at [125, 434] on button "IN Teaser Sent" at bounding box center [137, 444] width 148 height 27
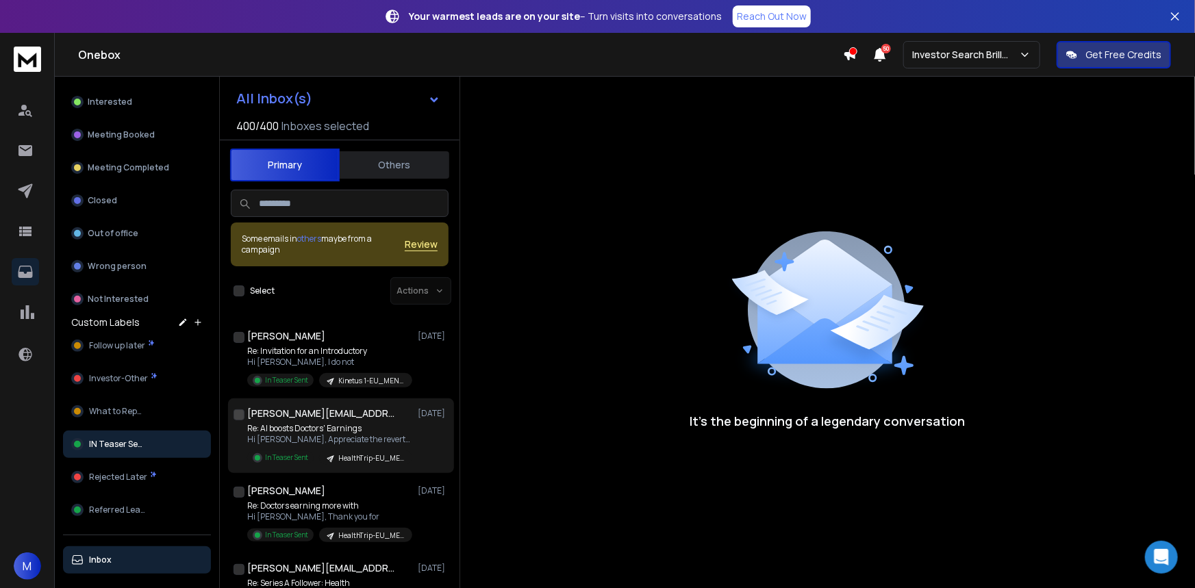
click at [349, 420] on h1 "michal.rokosz@inovo.vc" at bounding box center [322, 414] width 151 height 14
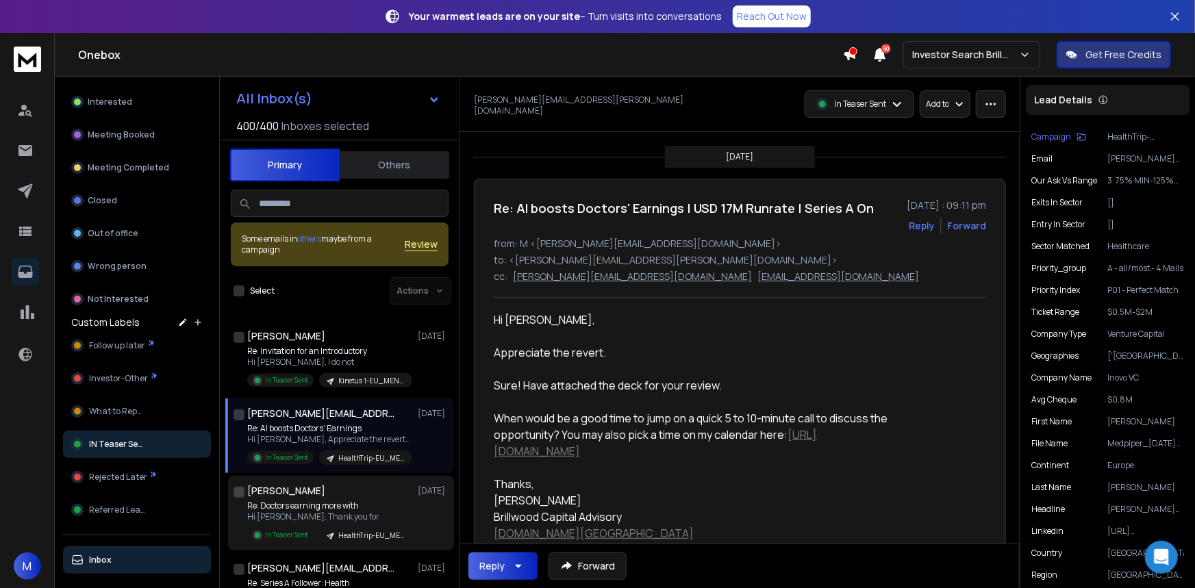
click at [308, 503] on p "Re: Doctors earning more with" at bounding box center [329, 506] width 164 height 11
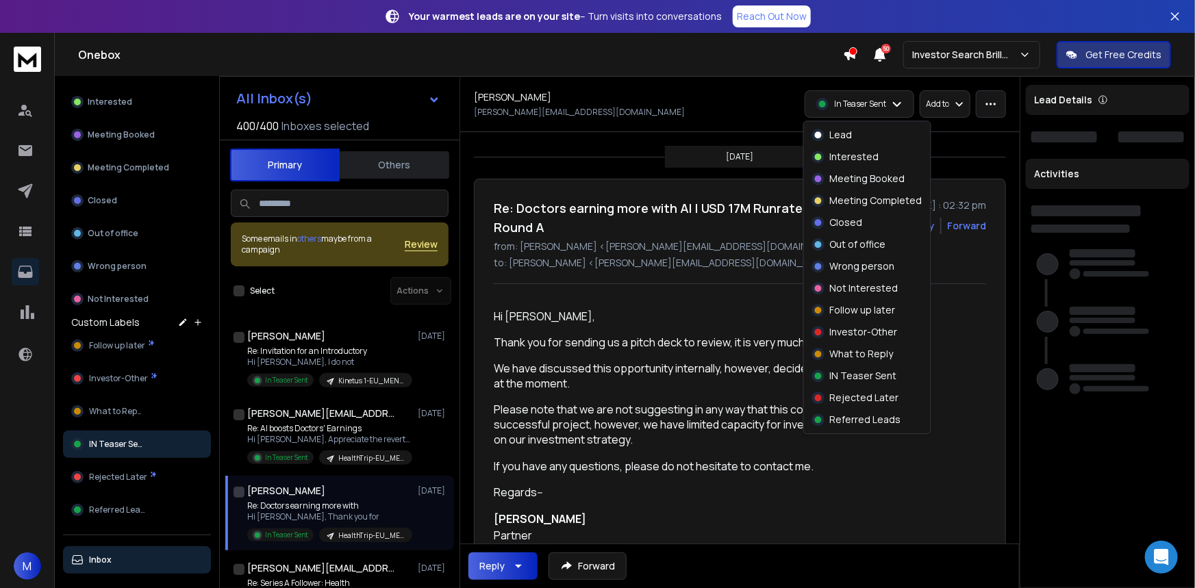
click at [877, 102] on p "In Teaser Sent" at bounding box center [860, 104] width 52 height 11
click at [868, 331] on p "Investor-Other" at bounding box center [864, 332] width 68 height 14
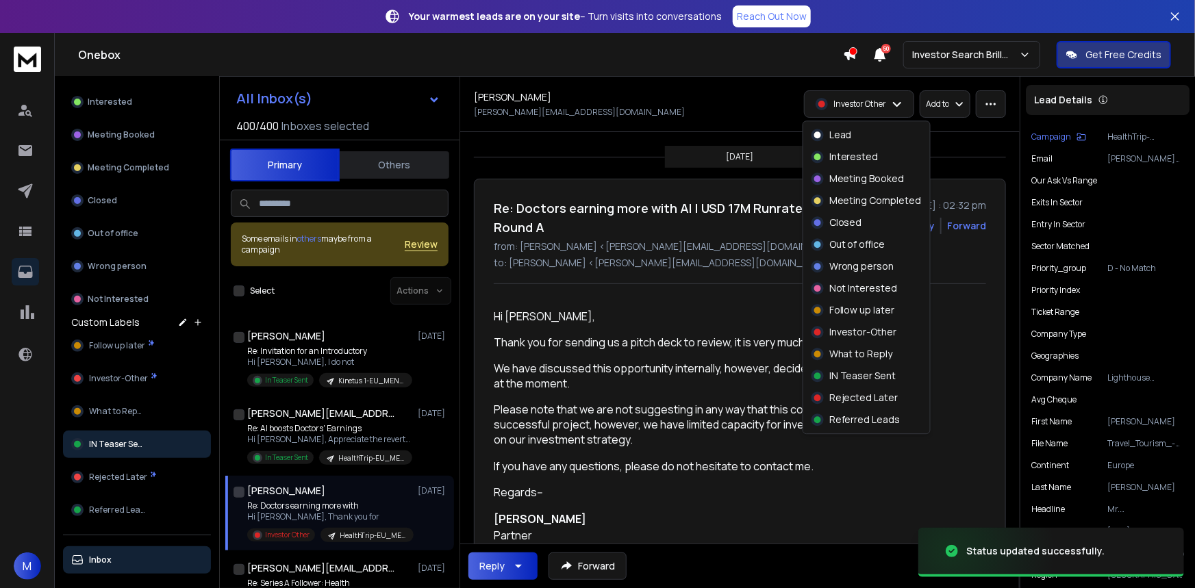
click at [873, 99] on p "Investor Other" at bounding box center [860, 104] width 53 height 11
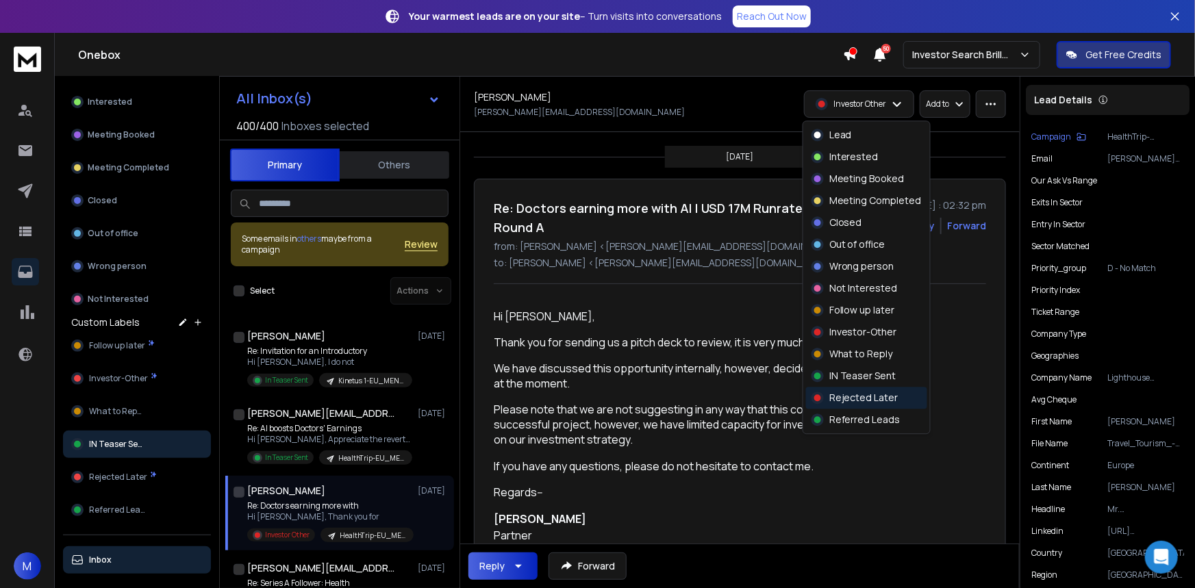
click at [870, 390] on div "Rejected Later" at bounding box center [866, 398] width 121 height 22
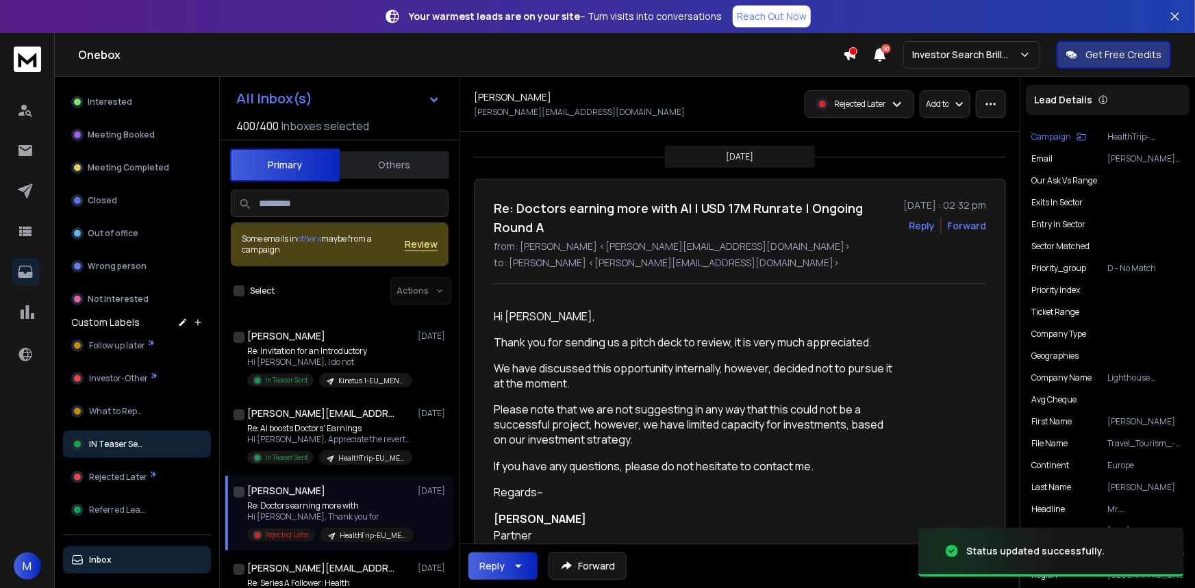
drag, startPoint x: 500, startPoint y: 369, endPoint x: 652, endPoint y: 436, distance: 165.9
copy span "We have discussed this opportunity internally, however, decided not to pursue i…"
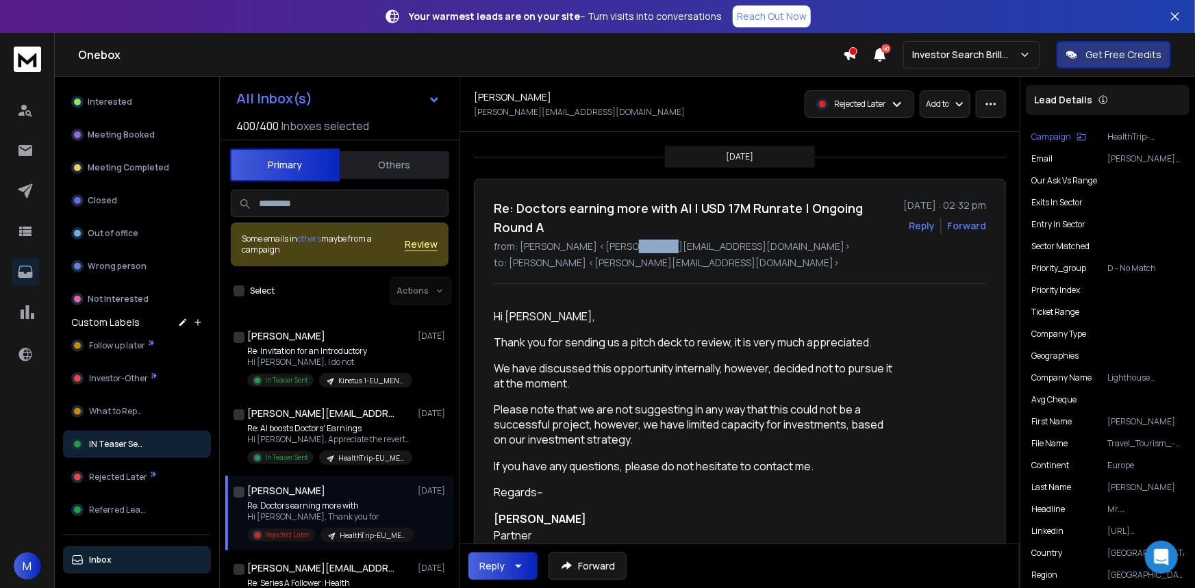
drag, startPoint x: 620, startPoint y: 249, endPoint x: 643, endPoint y: 252, distance: 23.4
click at [643, 252] on p "from: Robert Reich <robert@lhv.vc>" at bounding box center [740, 247] width 492 height 14
copy p "lhv.vc"
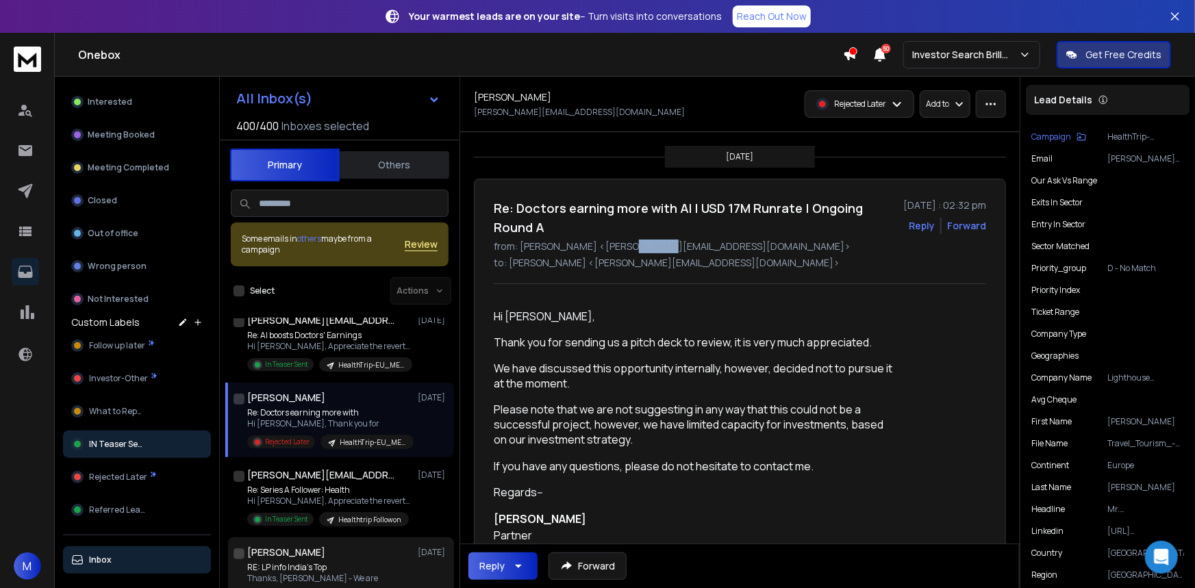
scroll to position [186, 0]
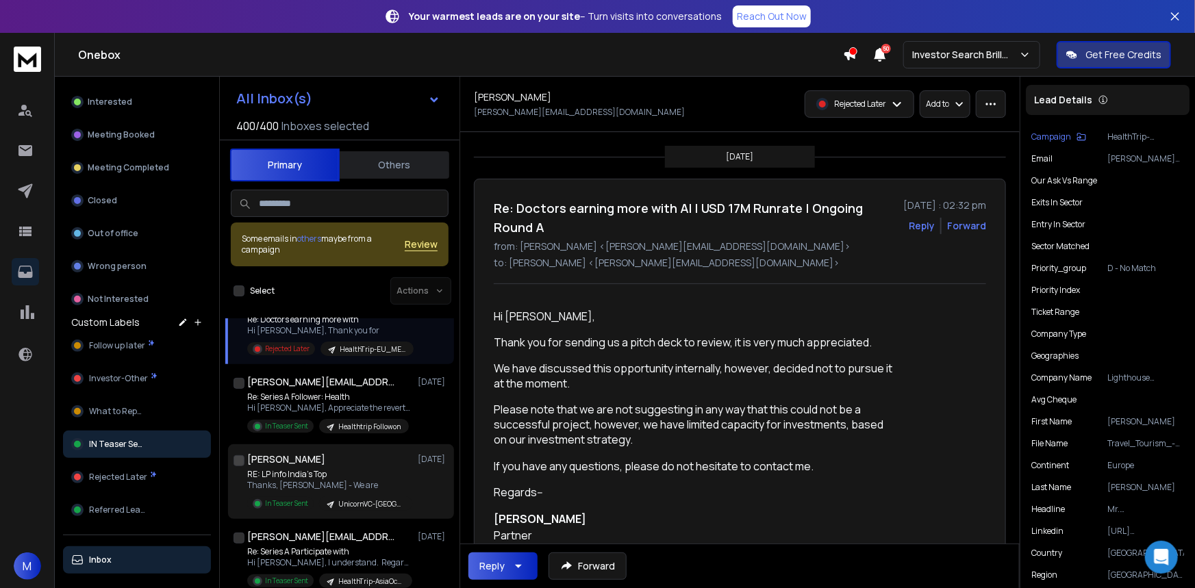
click at [360, 465] on div "David York 09 Sep RE: LP info India’s Top Thanks, Sahil - We are In Teaser Sent…" at bounding box center [347, 482] width 201 height 58
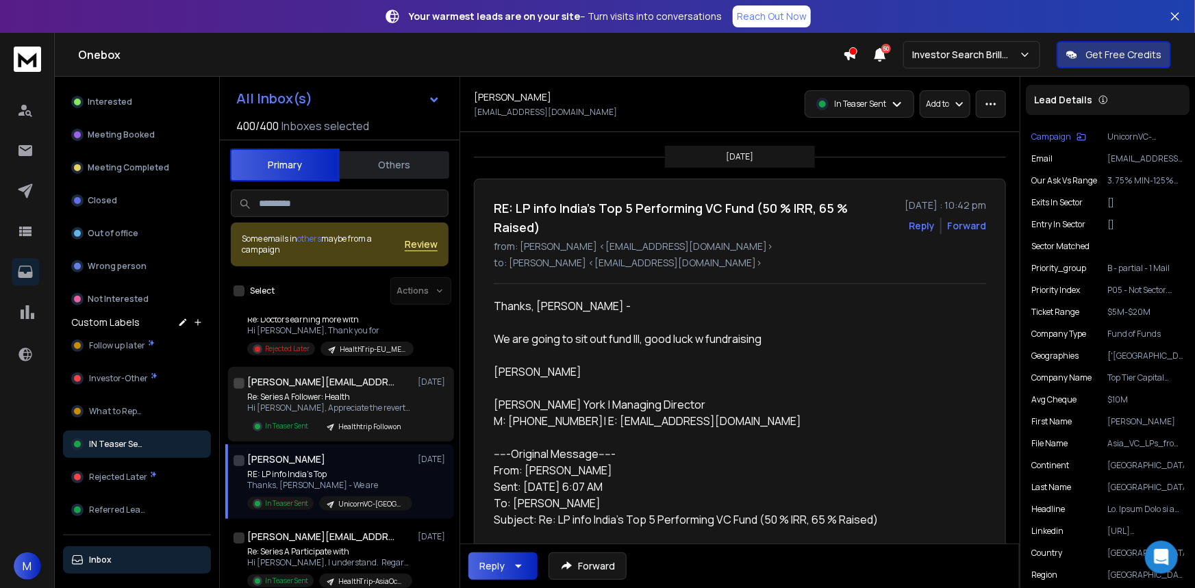
click at [297, 367] on div "Luke.Smith@molten.vc 09 Sep Re: Series A Follower: Health Hi Luke, Appreciate t…" at bounding box center [341, 404] width 226 height 75
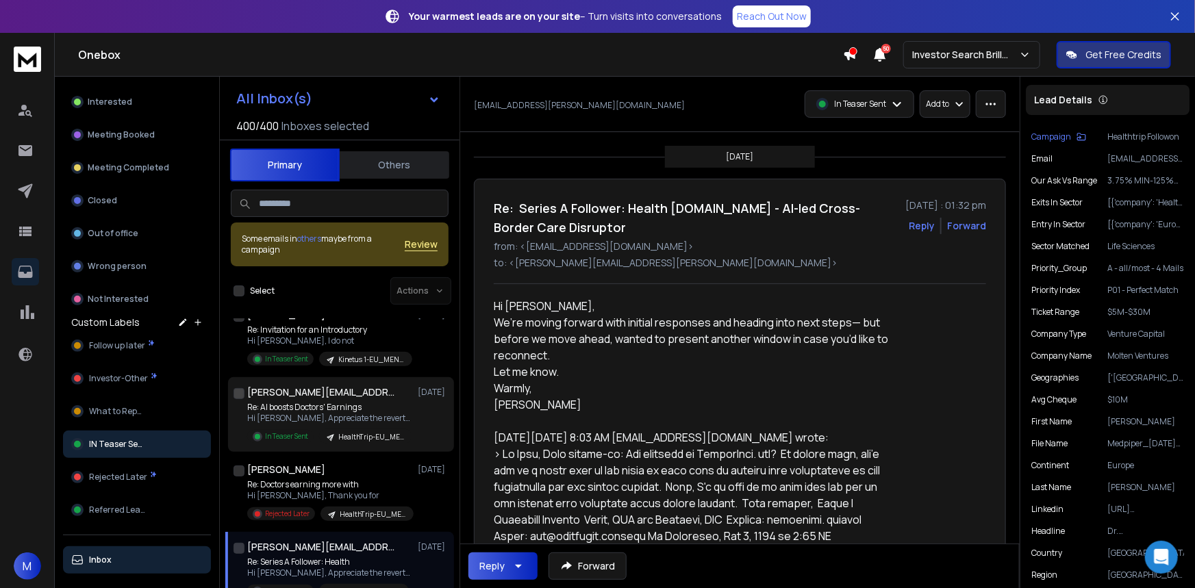
scroll to position [0, 0]
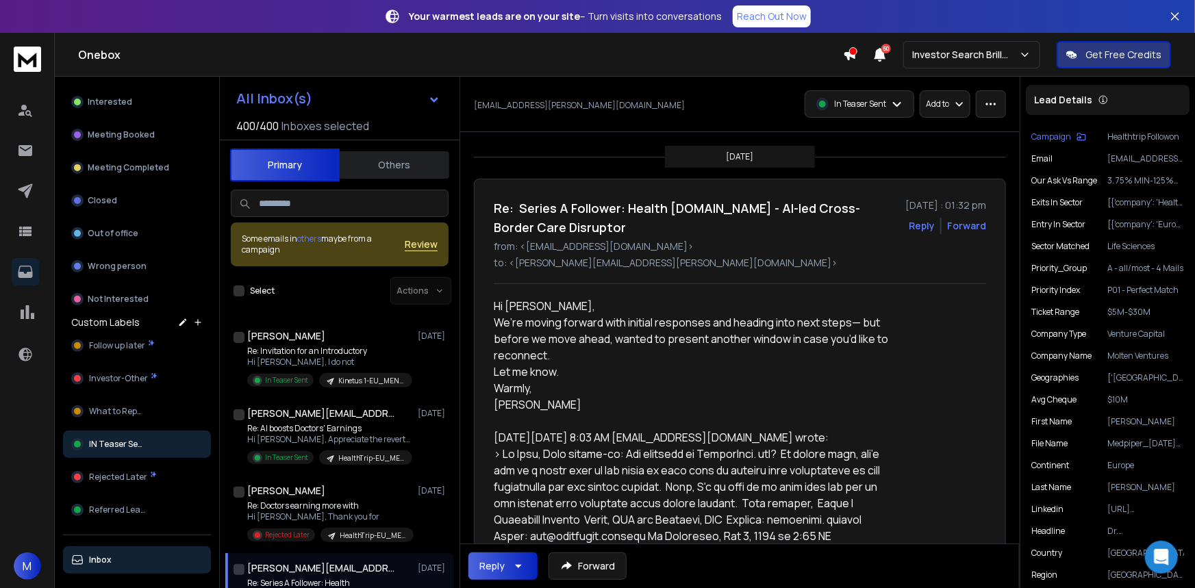
click at [123, 510] on span "Referred Leads" at bounding box center [119, 510] width 60 height 11
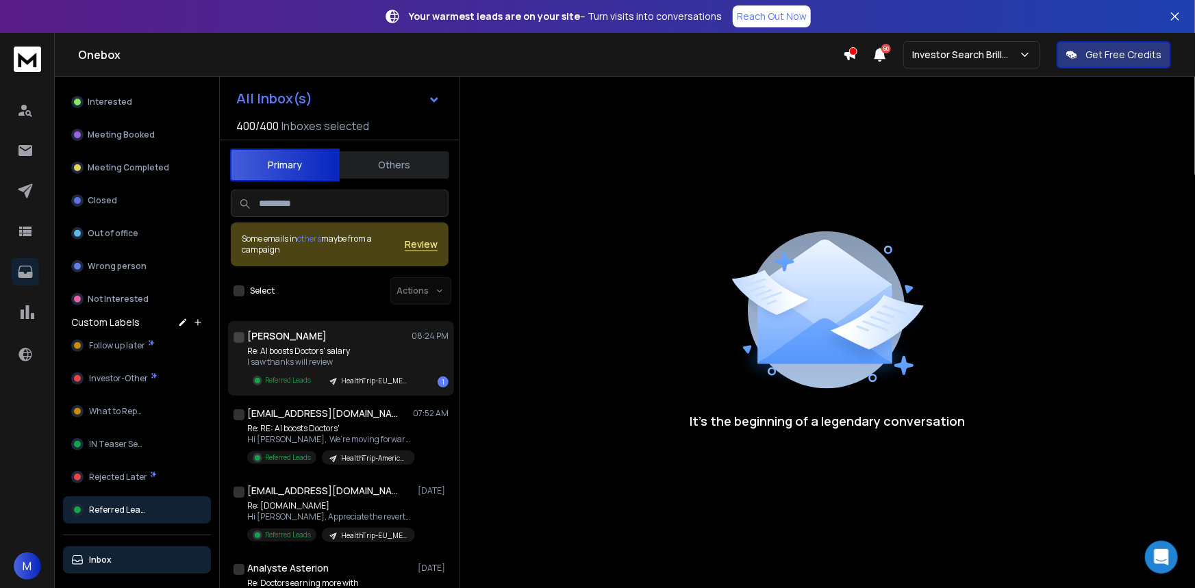
click at [292, 350] on p "Re: AI boosts Doctors' salary" at bounding box center [329, 351] width 164 height 11
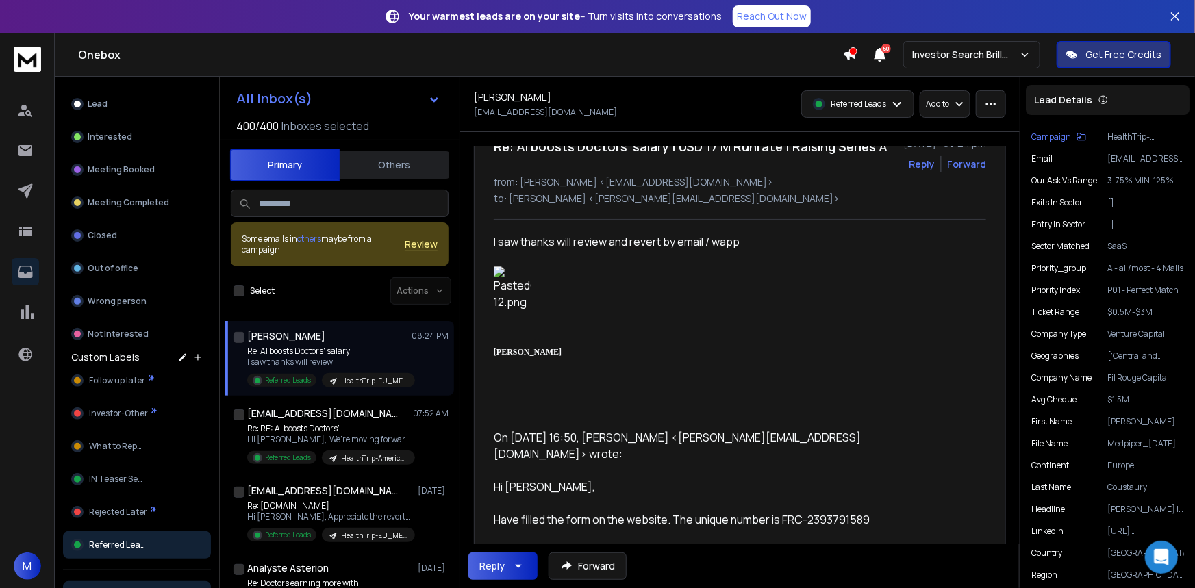
scroll to position [124, 0]
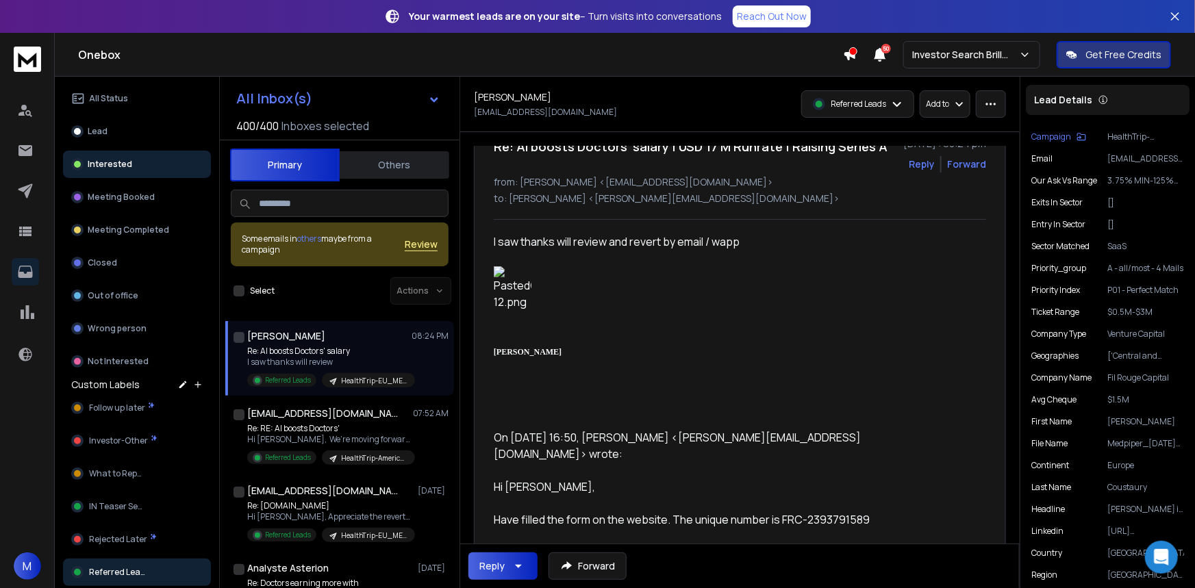
click at [116, 168] on p "Interested" at bounding box center [110, 164] width 45 height 11
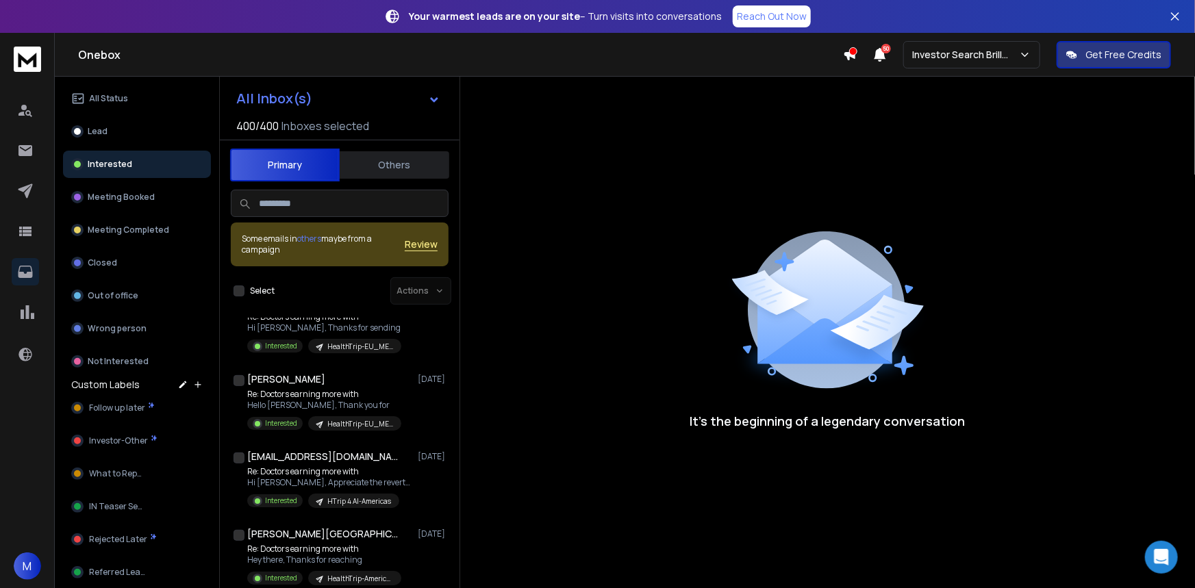
scroll to position [62, 0]
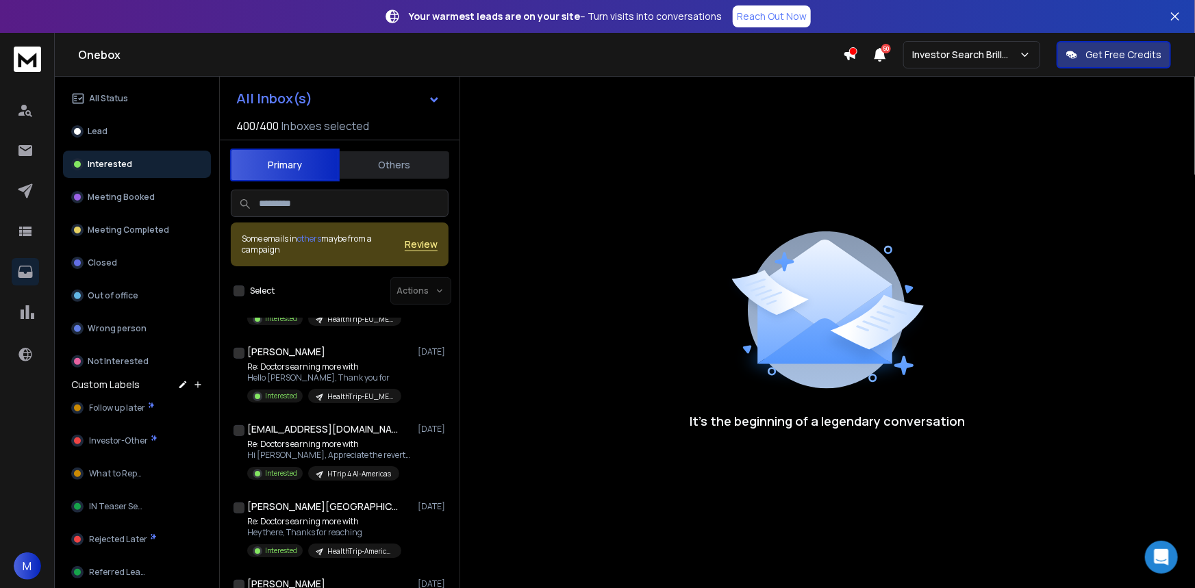
click at [390, 158] on button "Others" at bounding box center [395, 165] width 110 height 30
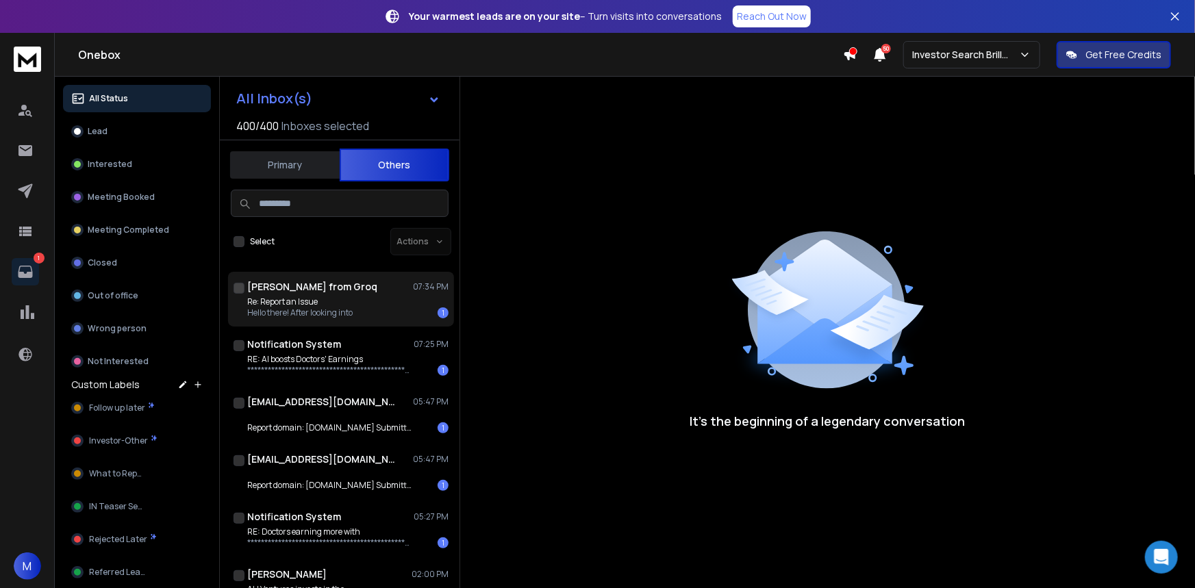
click at [334, 285] on div "Angela from Groq 07:34 PM" at bounding box center [347, 287] width 201 height 14
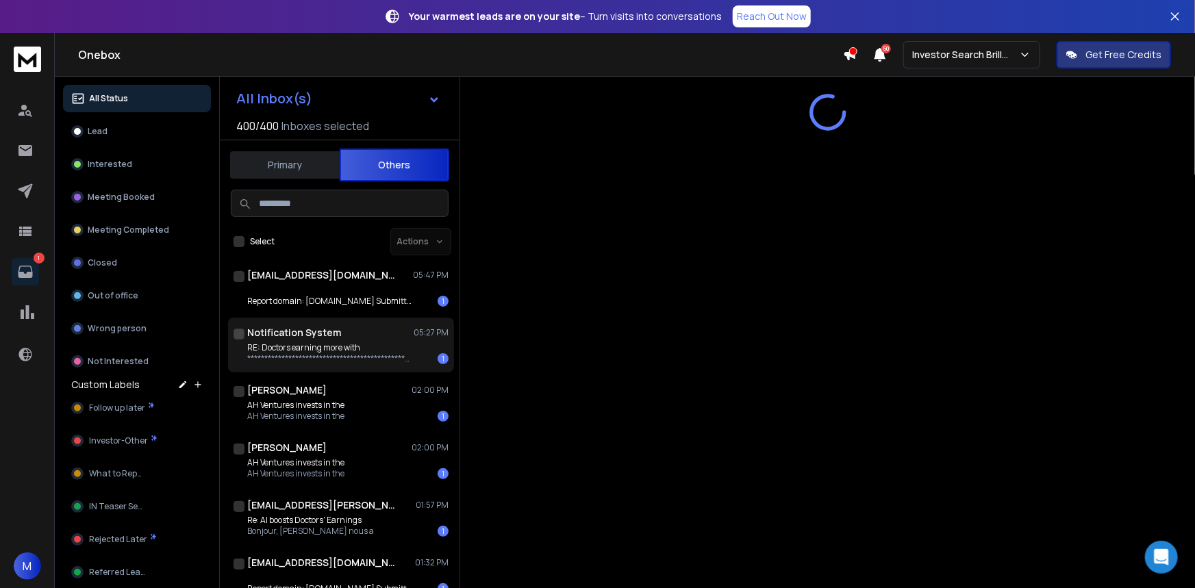
scroll to position [186, 0]
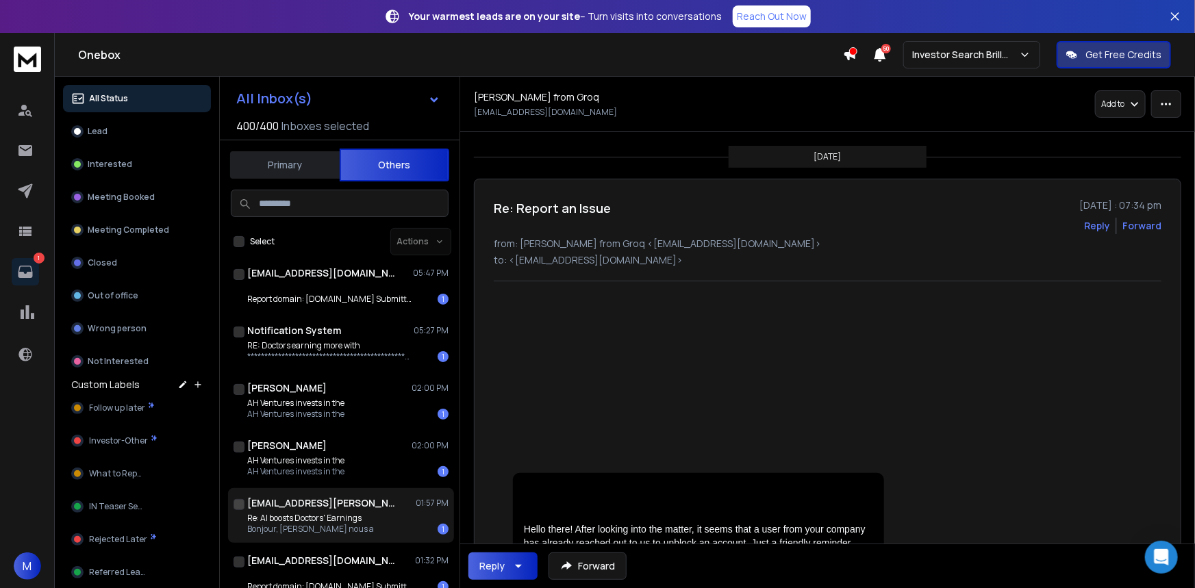
click at [394, 514] on div "Re: AI boosts Doctors' Earnings Bonjour, Alexis Rateau nous a 1" at bounding box center [347, 524] width 201 height 22
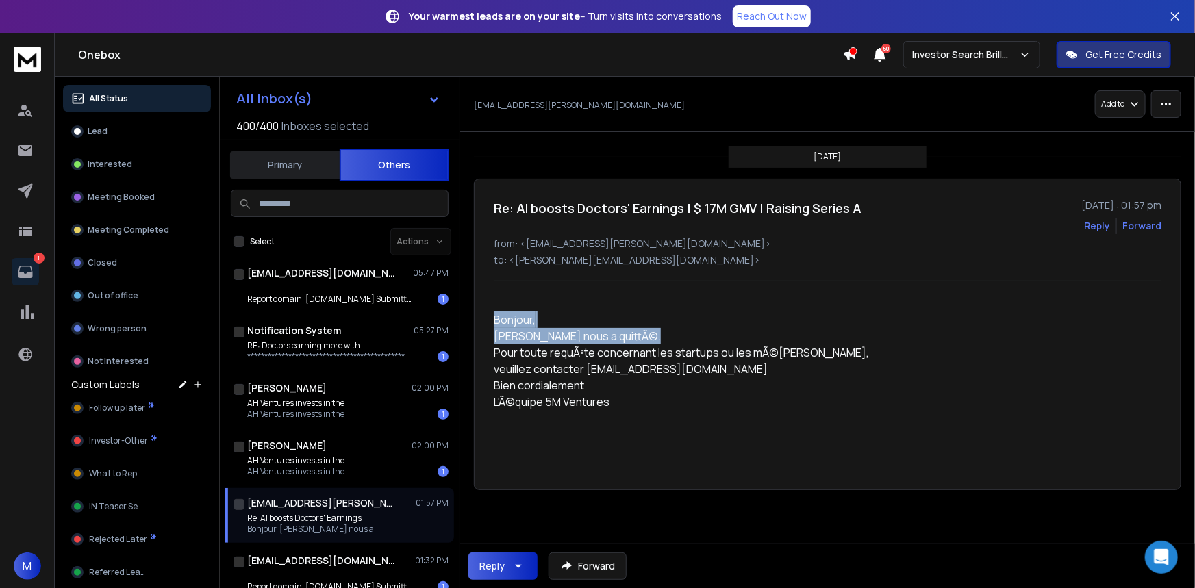
drag, startPoint x: 920, startPoint y: 342, endPoint x: 490, endPoint y: 315, distance: 431.0
click at [490, 315] on div "Re: AI boosts Doctors' Earnings | $ 17M GMV | Raising Series A 12 September 202…" at bounding box center [827, 335] width 707 height 312
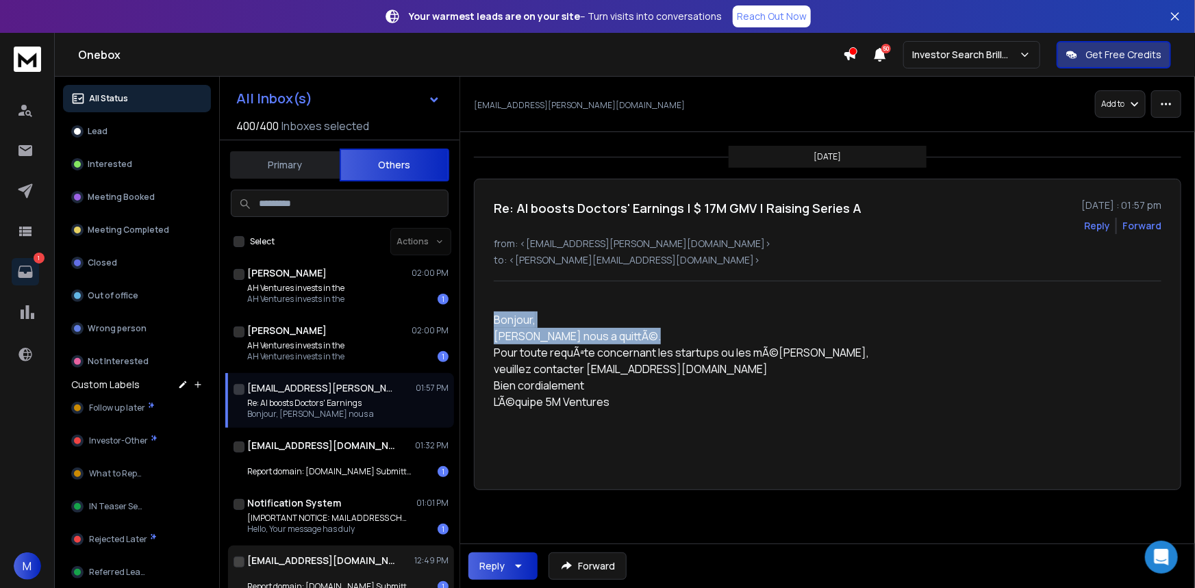
scroll to position [373, 0]
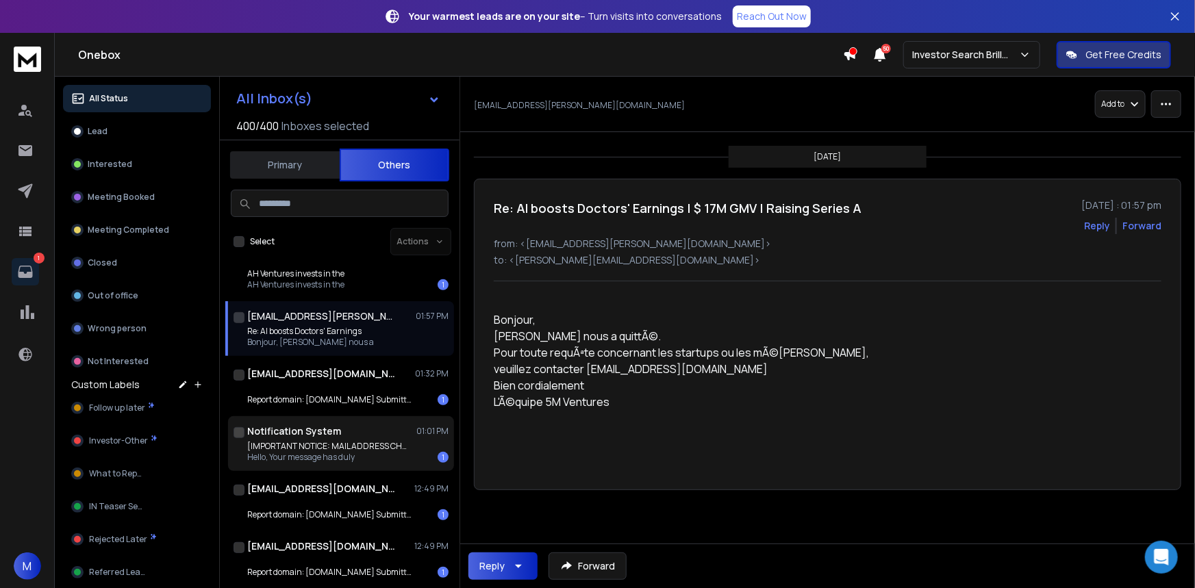
click at [320, 425] on h1 "Notification System" at bounding box center [294, 432] width 94 height 14
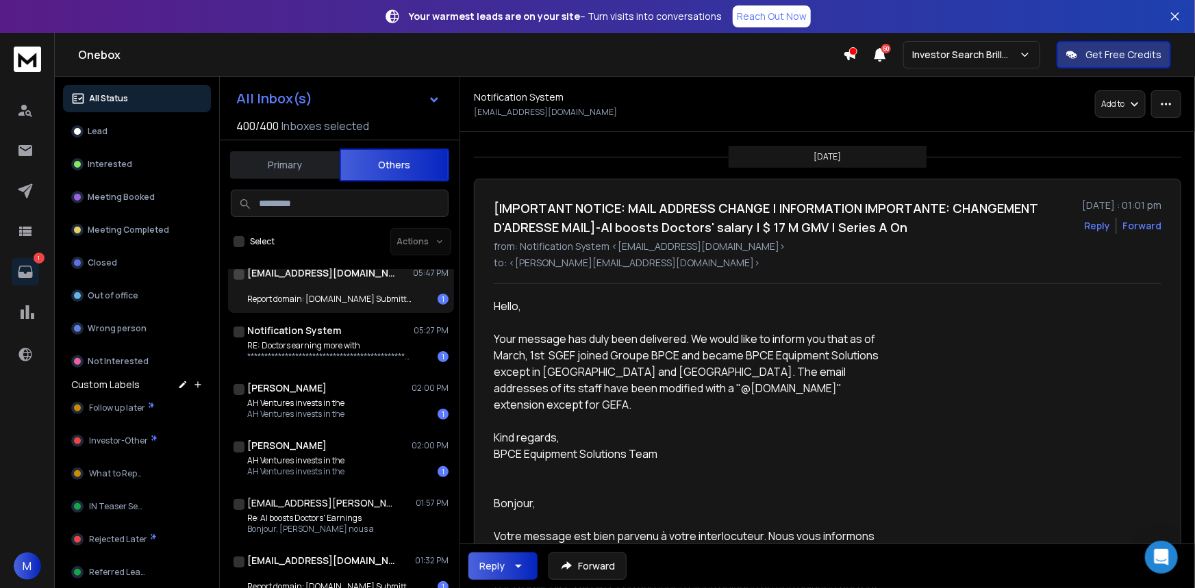
scroll to position [0, 0]
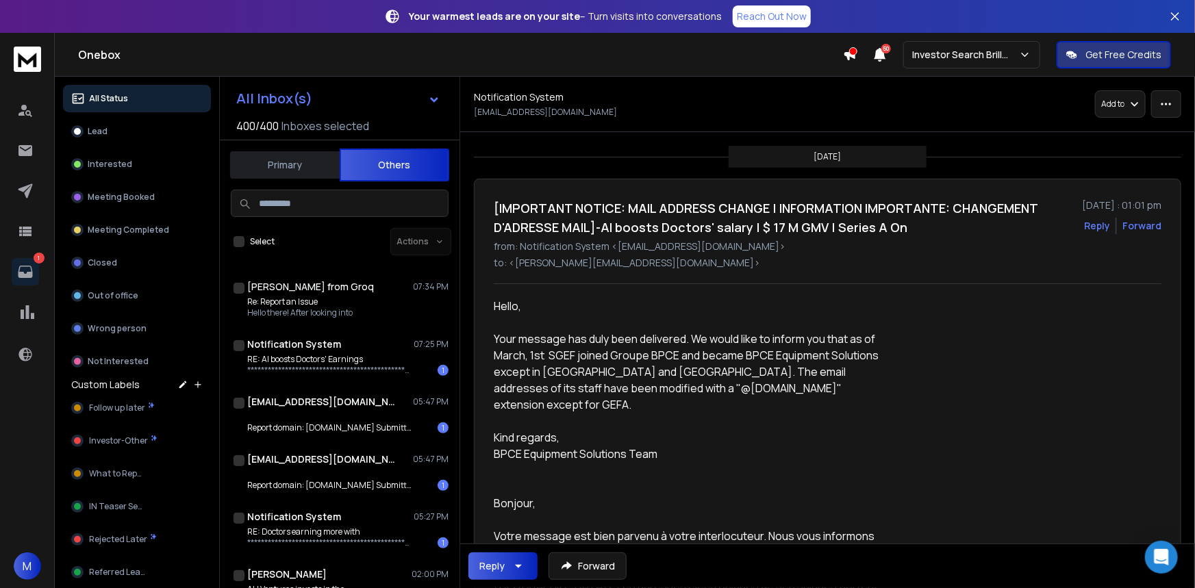
click at [314, 216] on input at bounding box center [340, 203] width 218 height 27
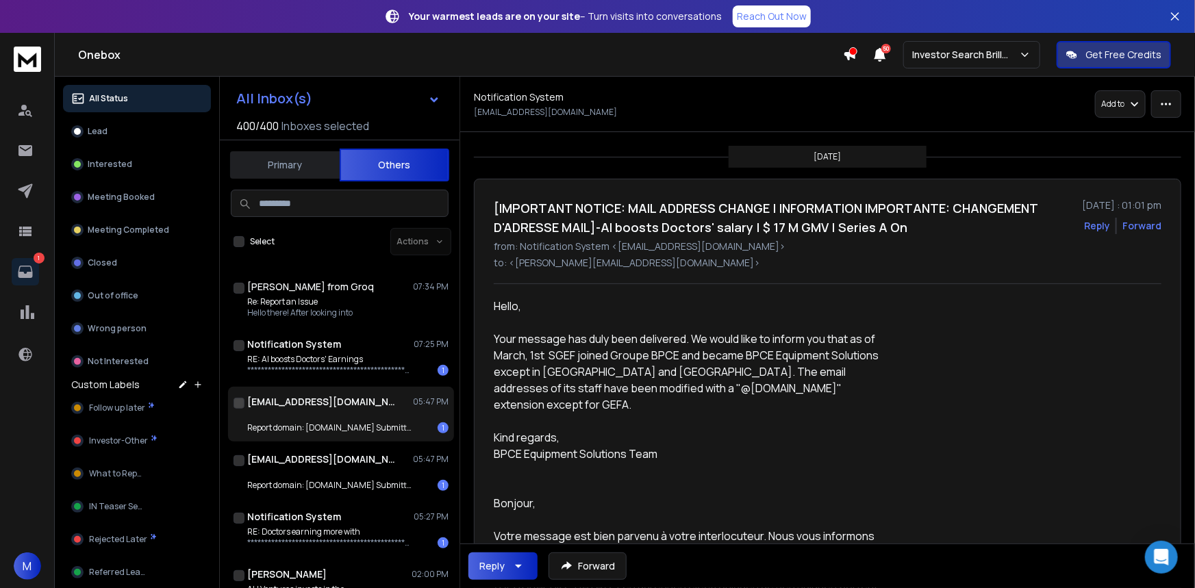
click at [341, 416] on div "Report domain: gobrillwoodcapital.com Submitter: mimecast.org 1" at bounding box center [347, 423] width 201 height 22
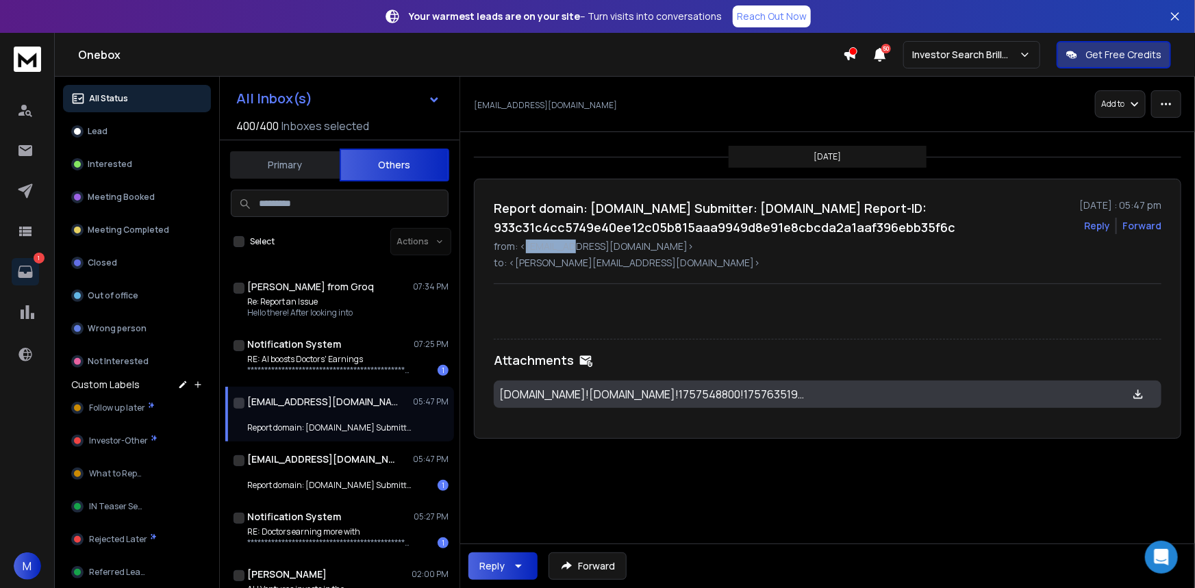
drag, startPoint x: 569, startPoint y: 245, endPoint x: 524, endPoint y: 250, distance: 45.5
click at [524, 250] on p "from: <no-reply@us-1.mimecastreport.com>" at bounding box center [828, 247] width 668 height 14
copy p "no-reply@"
click at [299, 210] on input at bounding box center [340, 203] width 218 height 27
paste input "*********"
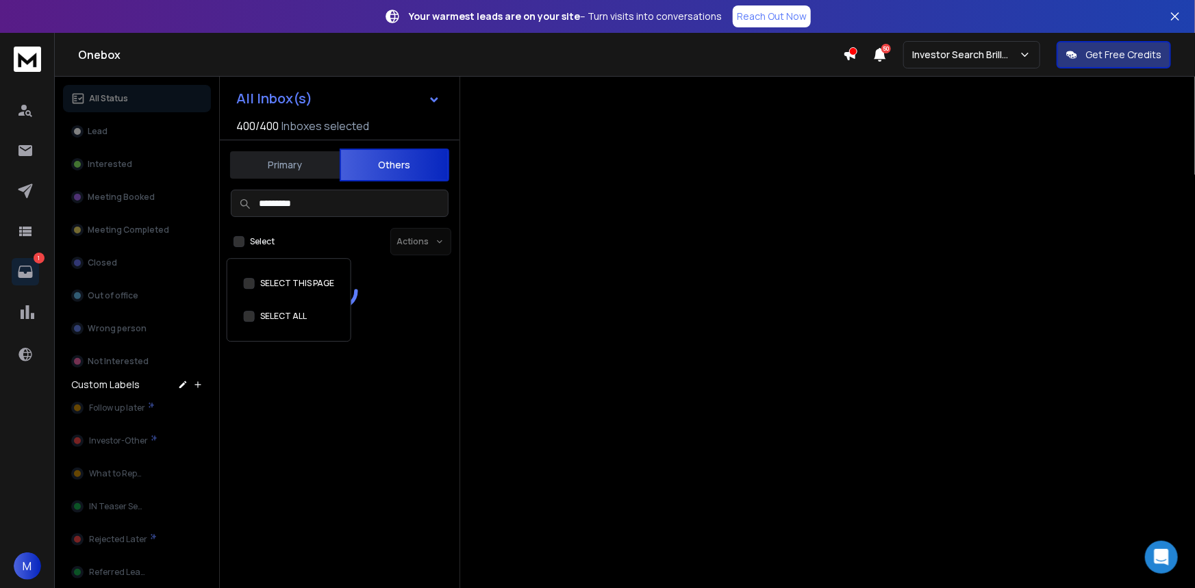
click at [240, 240] on button "SELECT THIS PAGE" at bounding box center [239, 241] width 11 height 11
click at [266, 318] on button "SELECT THIS PAGE" at bounding box center [267, 316] width 11 height 11
click at [431, 247] on button "Actions" at bounding box center [420, 241] width 61 height 27
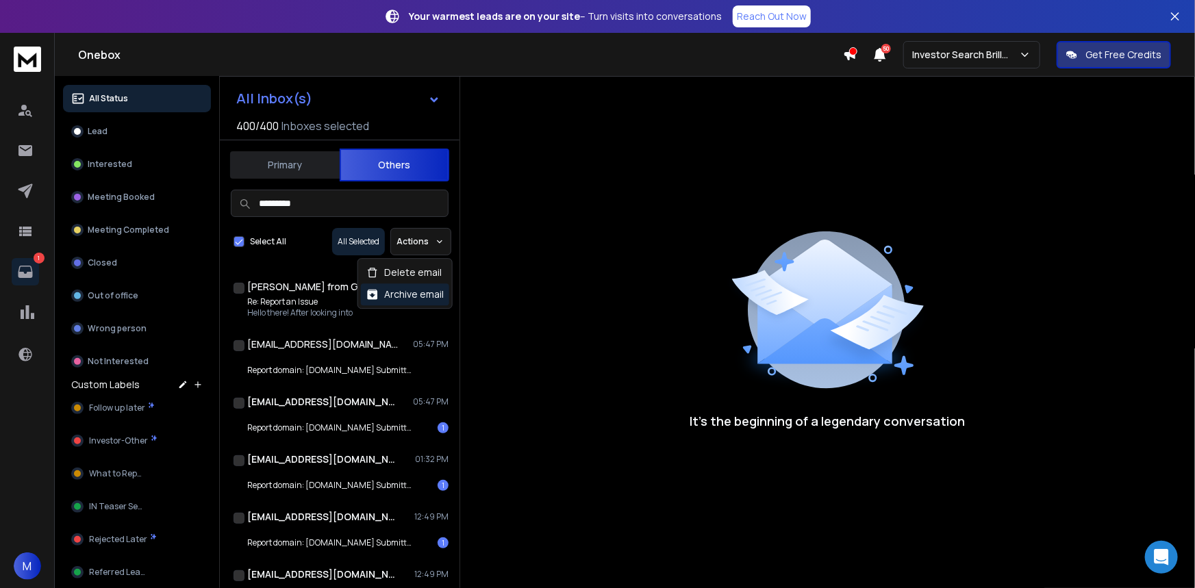
click at [411, 290] on div "Archive email" at bounding box center [404, 295] width 77 height 14
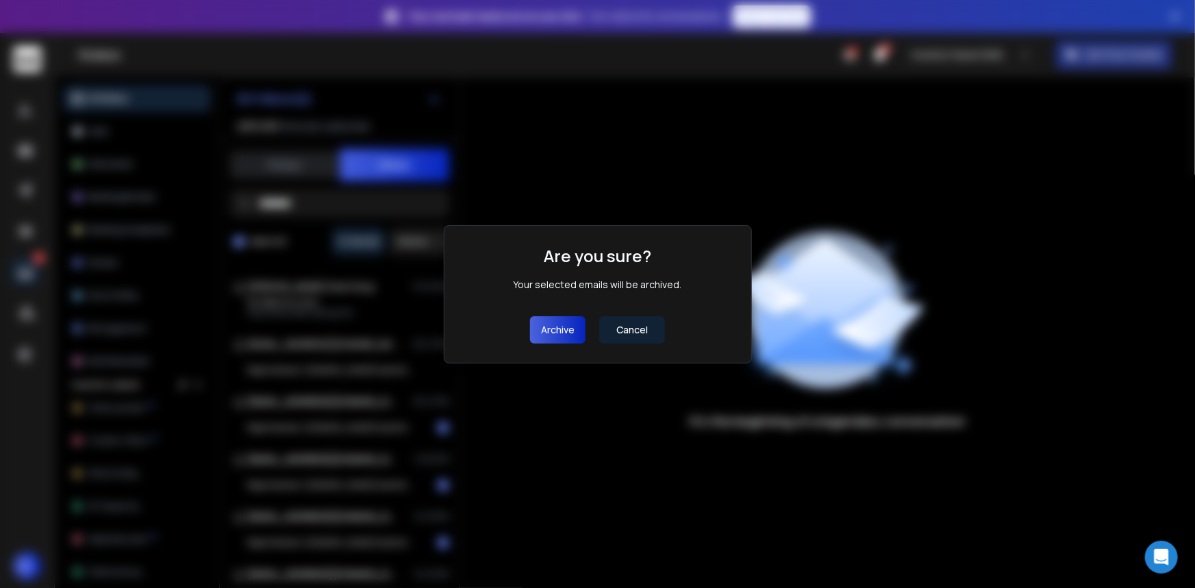
click at [581, 339] on button "archive" at bounding box center [557, 329] width 55 height 27
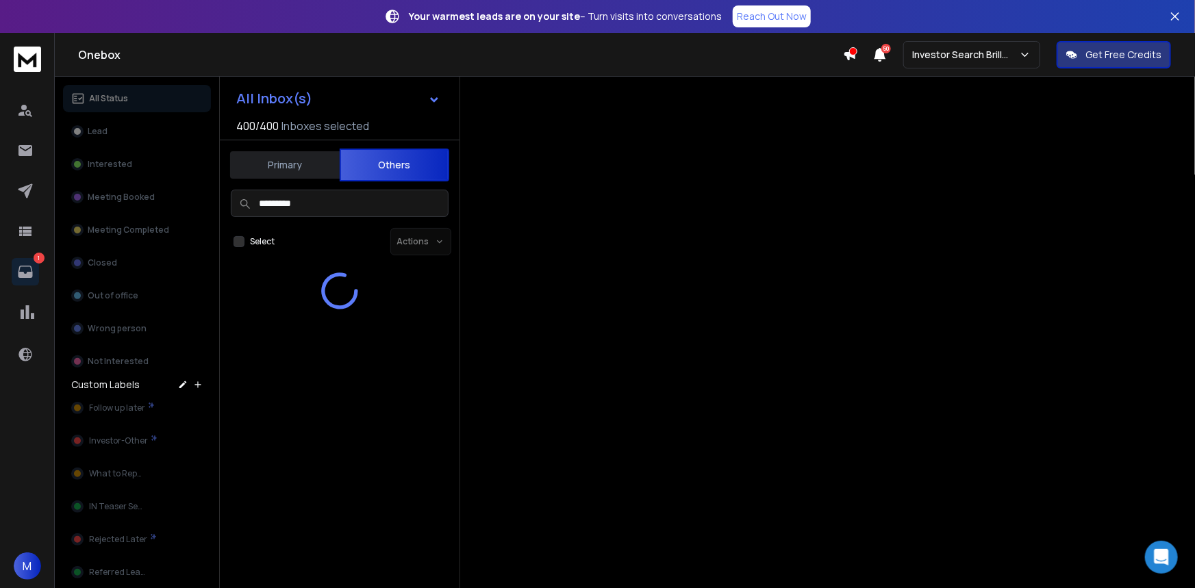
click at [356, 205] on input "*********" at bounding box center [340, 203] width 218 height 27
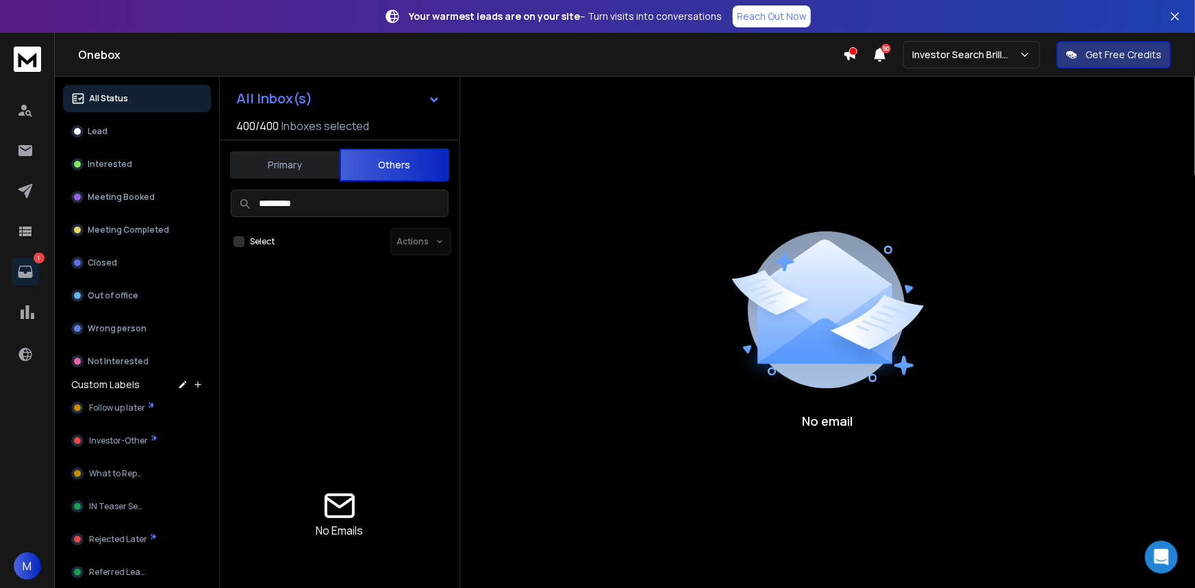
click at [318, 203] on input "*********" at bounding box center [340, 203] width 218 height 27
type input "*"
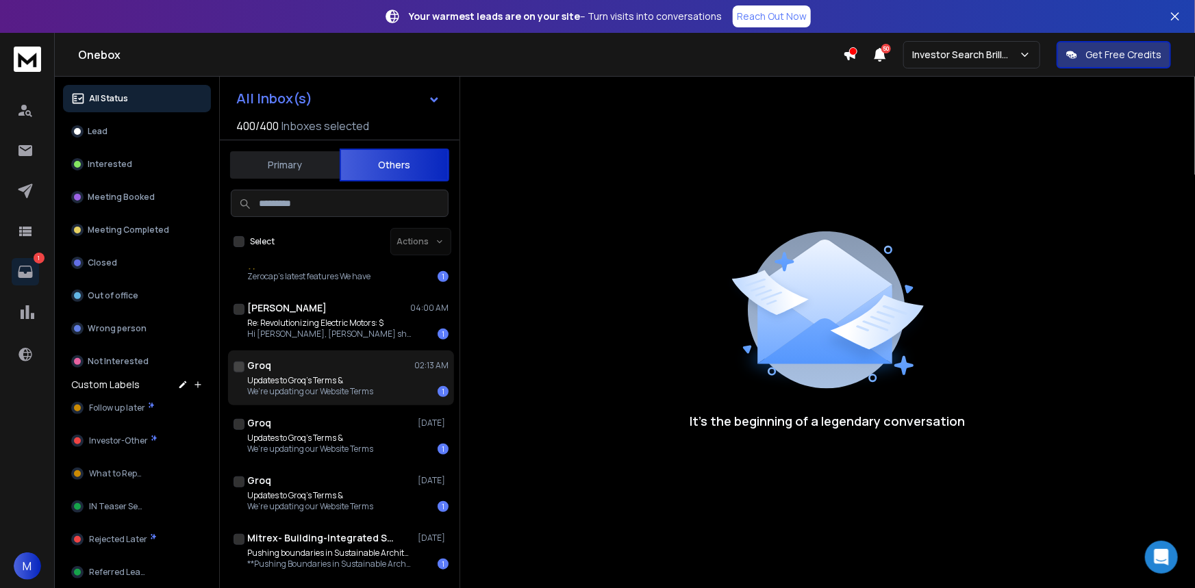
scroll to position [498, 0]
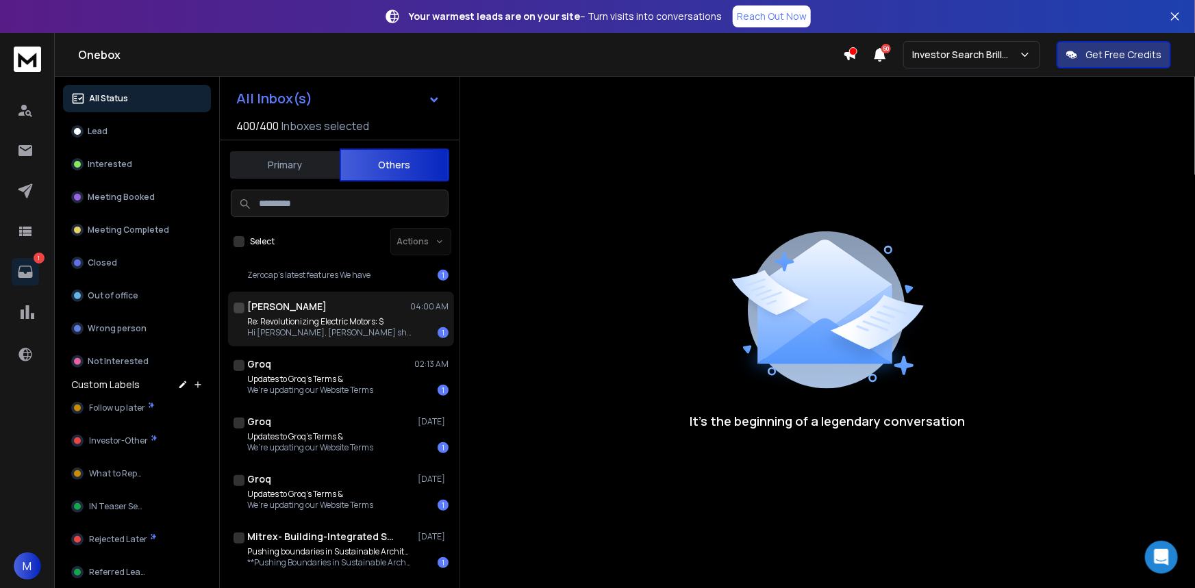
click at [347, 316] on p "Re: Revolutionizing Electric Motors: $" at bounding box center [329, 321] width 164 height 11
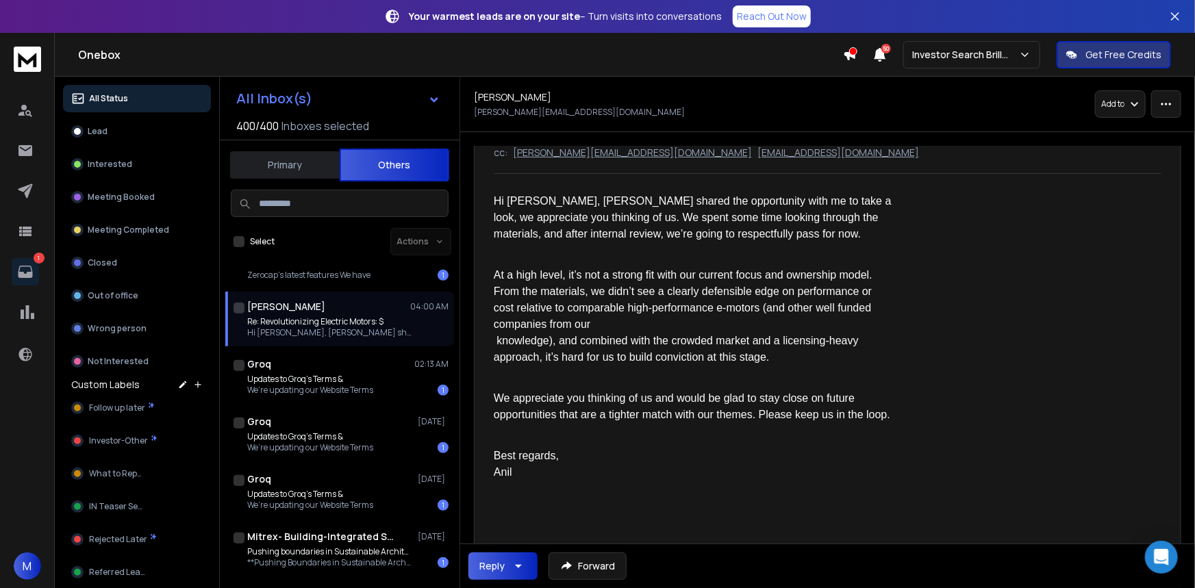
scroll to position [62, 0]
